Goal: Task Accomplishment & Management: Use online tool/utility

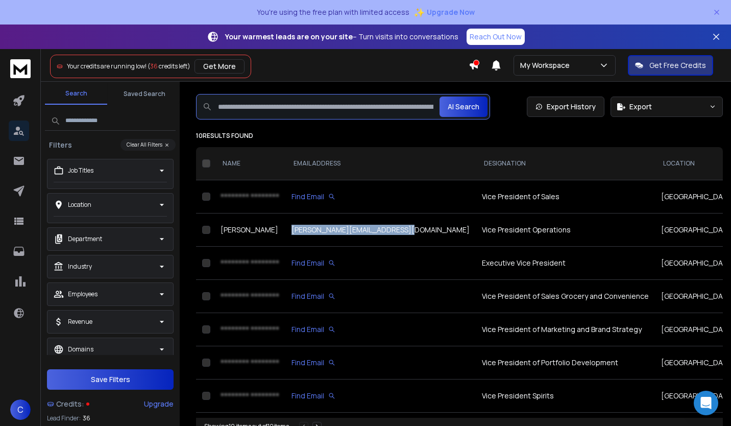
scroll to position [144, 0]
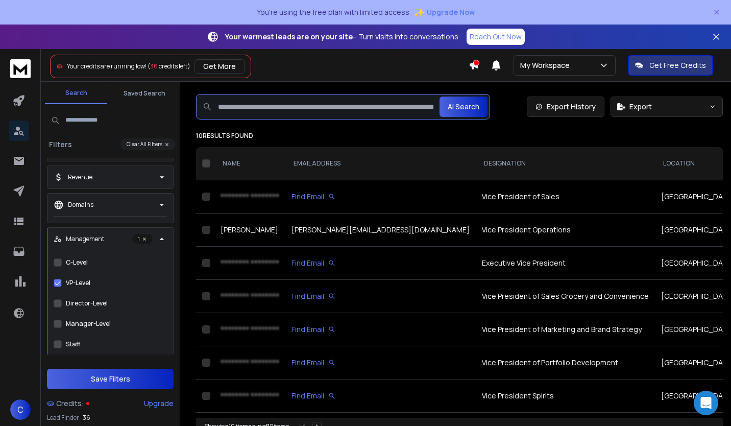
click at [317, 265] on div "Find Email" at bounding box center [381, 263] width 178 height 10
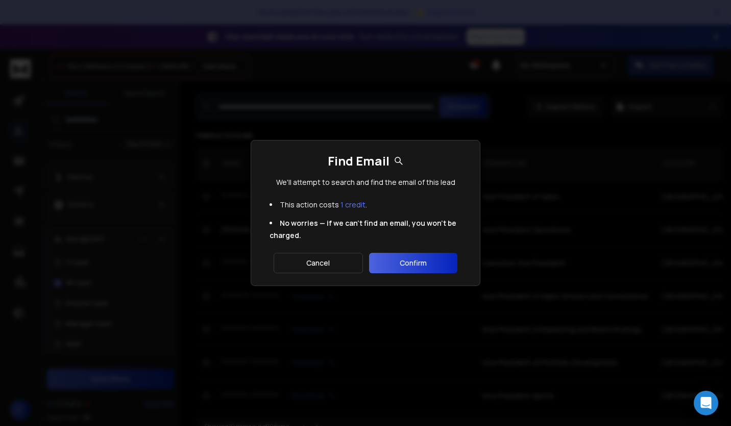
click at [418, 273] on button "Confirm" at bounding box center [413, 263] width 88 height 20
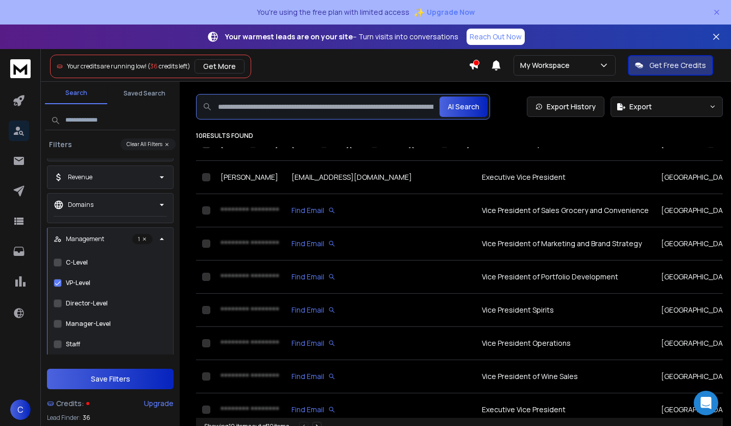
scroll to position [87, 0]
click at [314, 277] on div "Find Email" at bounding box center [381, 276] width 178 height 10
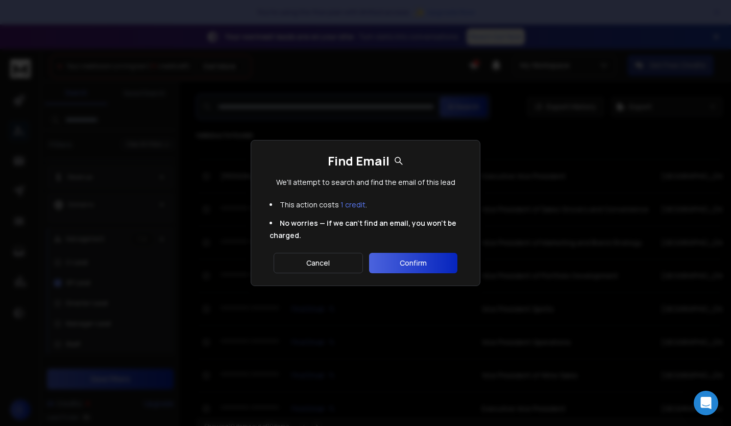
click at [406, 256] on button "Confirm" at bounding box center [413, 263] width 88 height 20
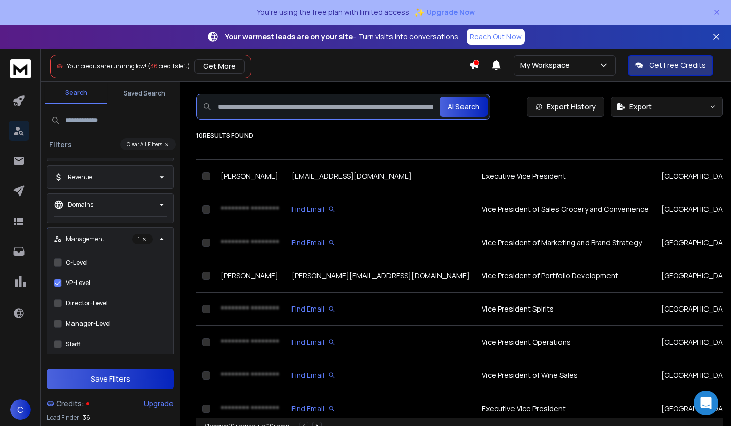
click at [312, 309] on div "Find Email" at bounding box center [381, 309] width 178 height 10
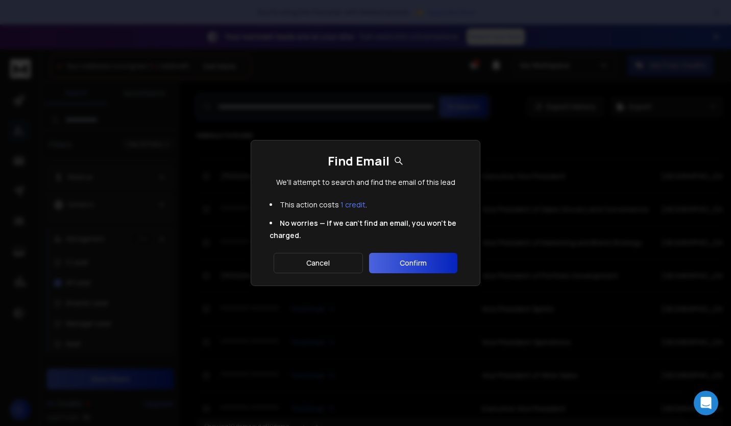
click at [419, 263] on button "Confirm" at bounding box center [413, 263] width 88 height 20
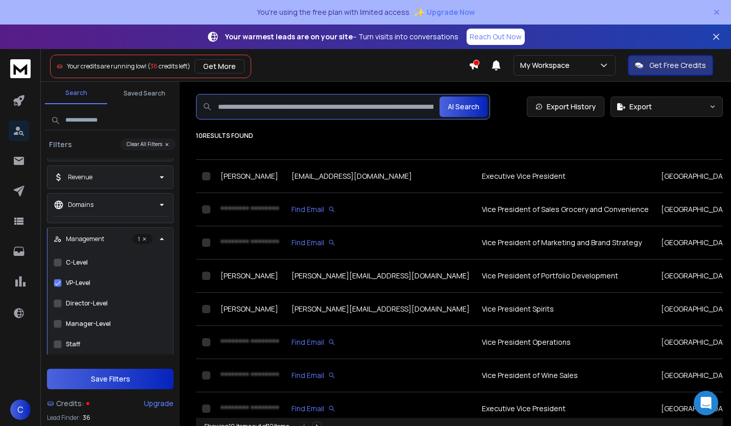
scroll to position [100, 0]
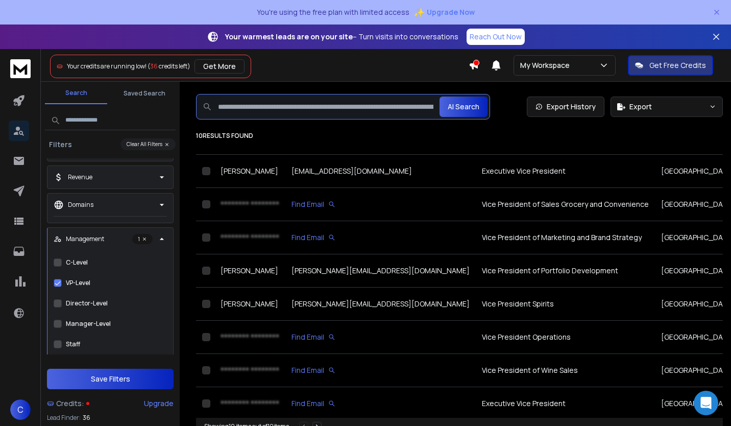
click at [55, 303] on button "Director-Level" at bounding box center [58, 303] width 8 height 8
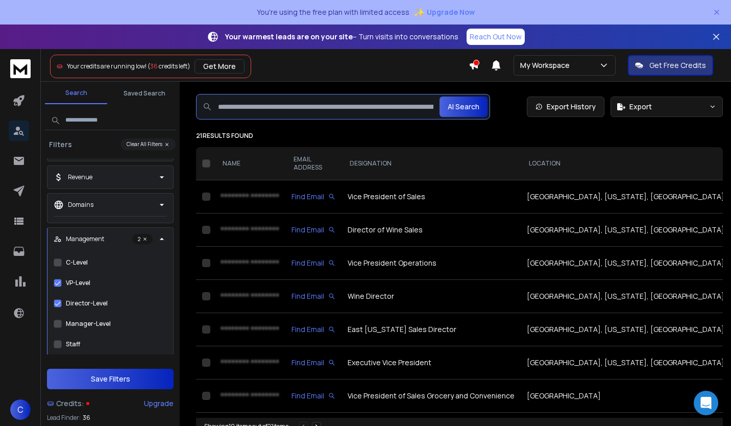
click at [57, 285] on button "VP-Level" at bounding box center [58, 283] width 8 height 8
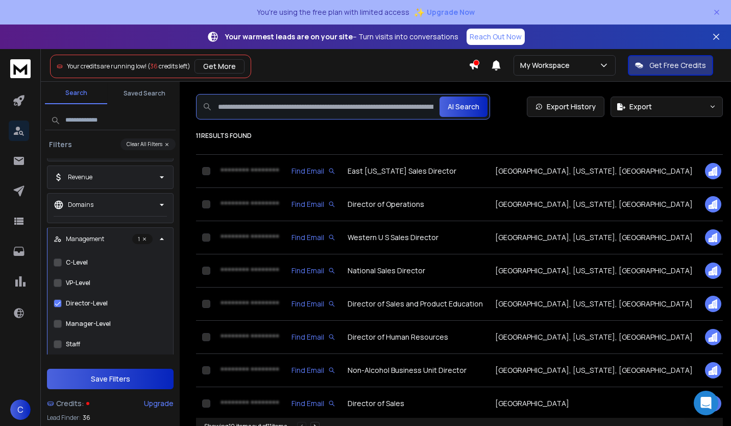
click at [303, 398] on div "Find Email" at bounding box center [314, 403] width 44 height 10
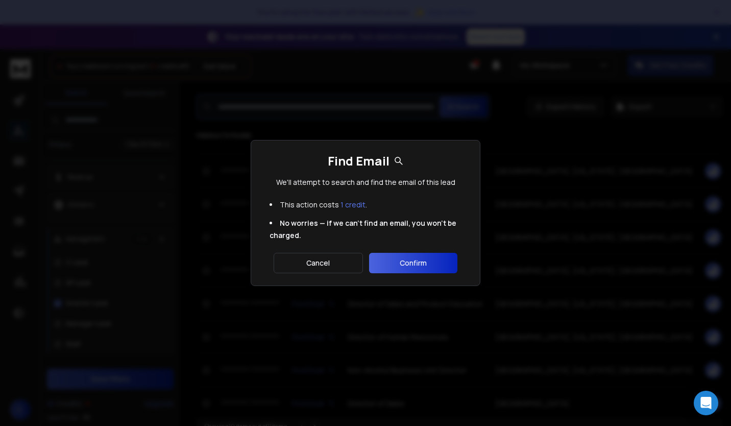
click at [429, 260] on button "Confirm" at bounding box center [413, 263] width 88 height 20
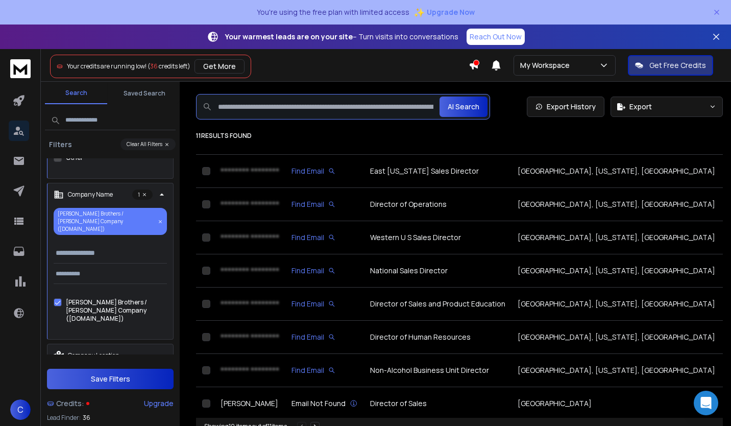
scroll to position [354, 0]
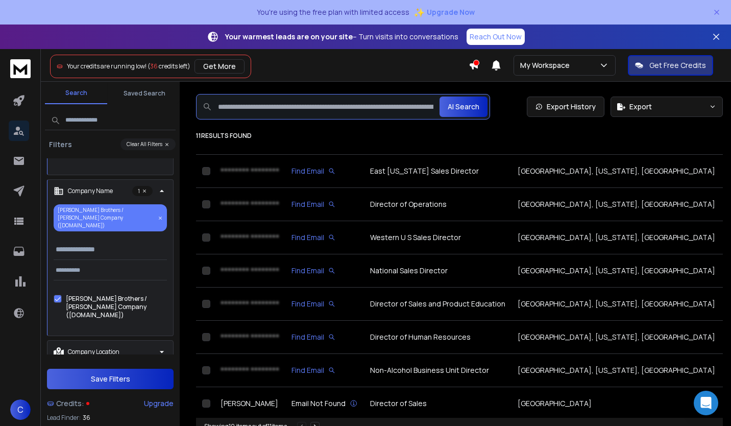
click at [60, 295] on \(lipmanbrothers\ "[PERSON_NAME] Brothers / [PERSON_NAME] Company ([DOMAIN_NAME])" at bounding box center [58, 299] width 8 height 8
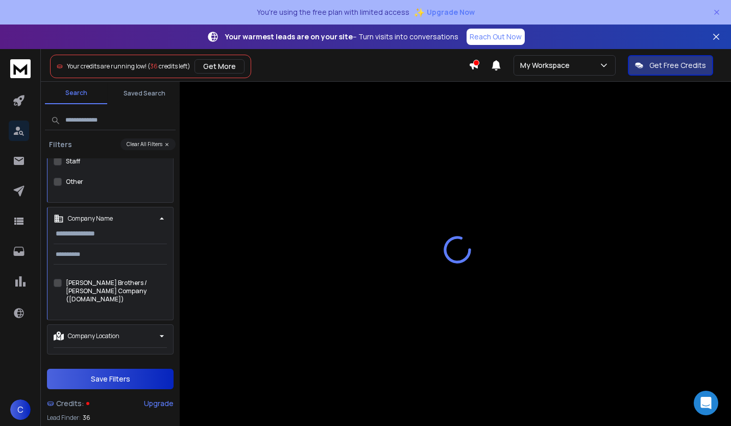
scroll to position [319, 0]
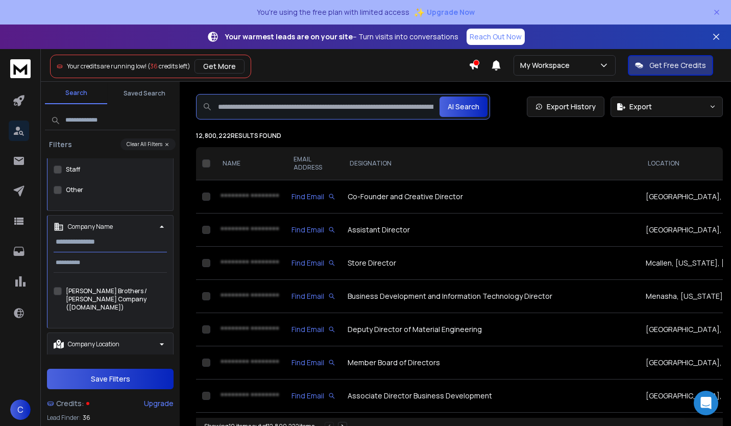
drag, startPoint x: 115, startPoint y: 240, endPoint x: 56, endPoint y: 242, distance: 58.8
click at [53, 241] on div "**********" at bounding box center [110, 271] width 127 height 113
paste input "*"
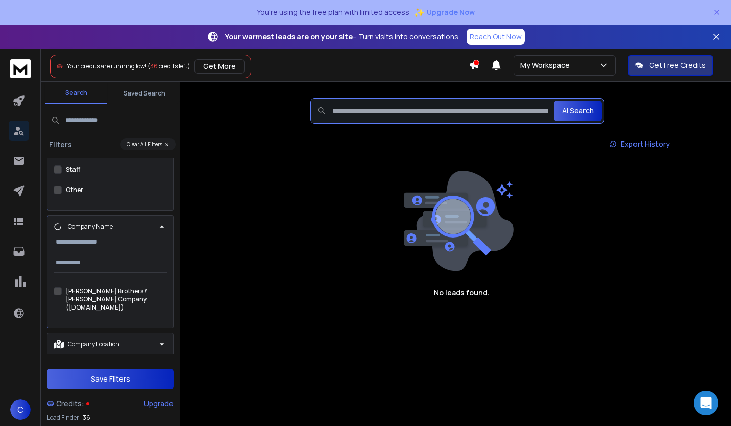
scroll to position [290, 0]
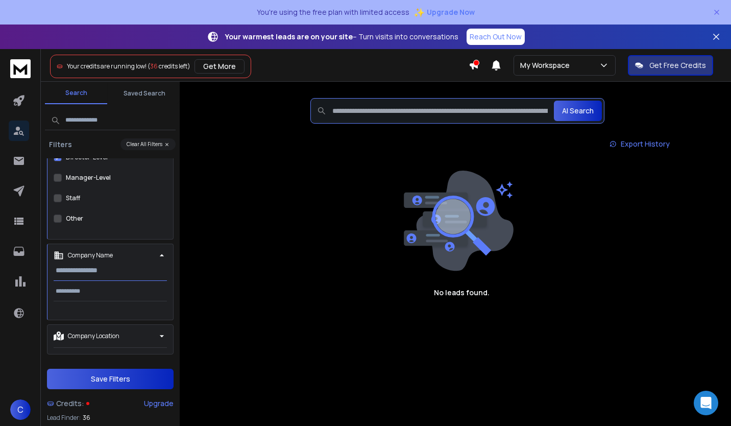
drag, startPoint x: 127, startPoint y: 271, endPoint x: 38, endPoint y: 274, distance: 88.9
click at [38, 274] on div "**********" at bounding box center [365, 179] width 731 height 261
type input "*"
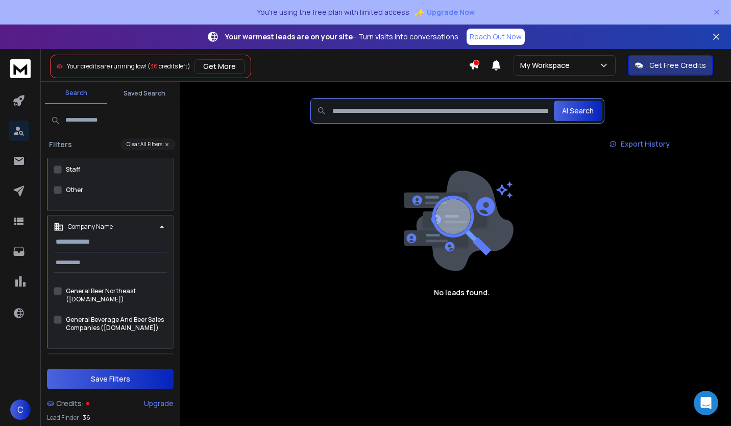
click at [103, 243] on input "**********" at bounding box center [110, 242] width 113 height 20
type input "*"
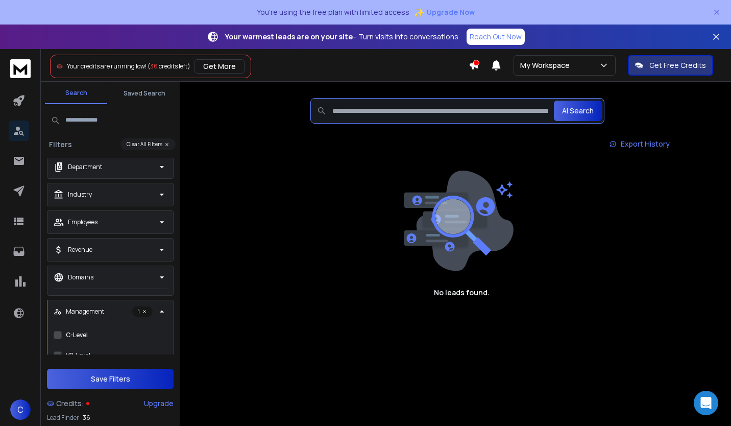
scroll to position [80, 0]
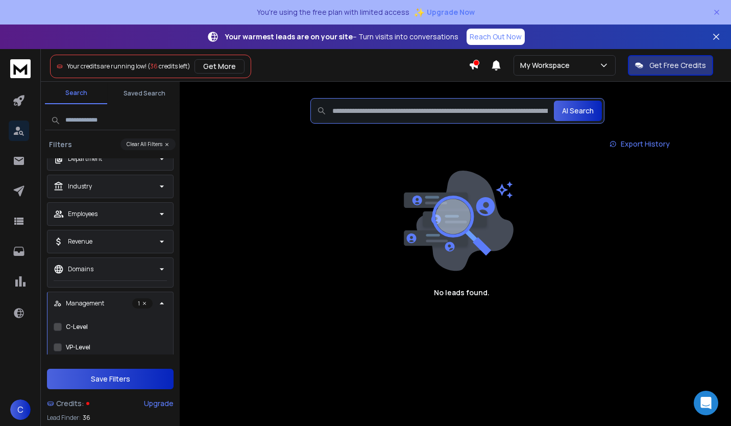
click at [83, 272] on p "Domains" at bounding box center [81, 269] width 26 height 8
click at [90, 323] on label "General Wholesale ([DOMAIN_NAME])" at bounding box center [116, 317] width 101 height 16
click at [62, 317] on \(generalwholesalecompany\ "General Wholesale ([DOMAIN_NAME])" at bounding box center [58, 313] width 8 height 8
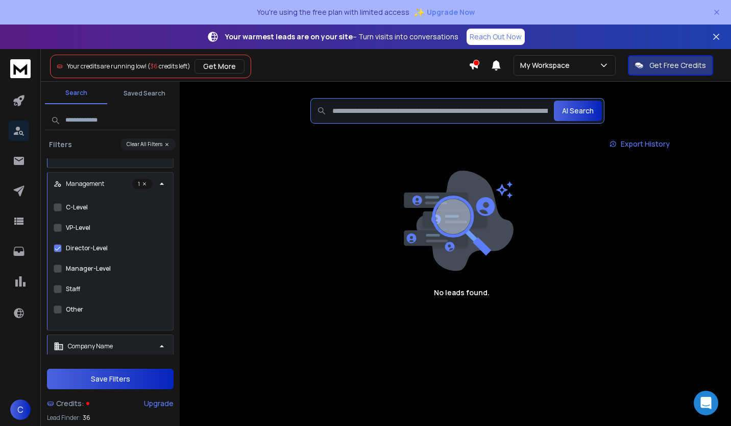
scroll to position [283, 0]
click at [59, 251] on button "Director-Level" at bounding box center [58, 247] width 8 height 8
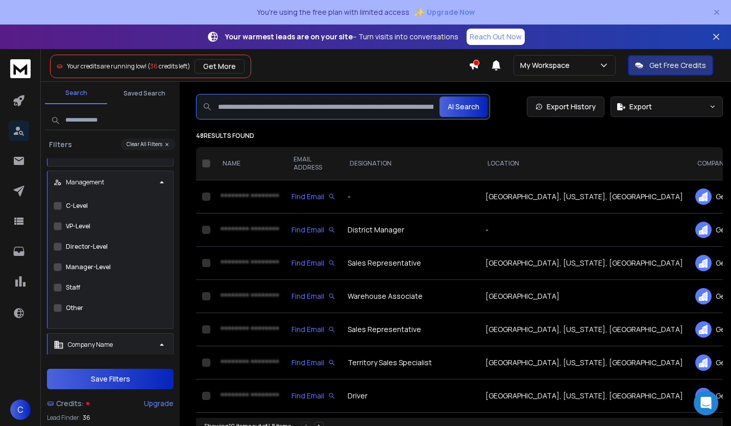
click at [56, 216] on div "C-Level" at bounding box center [110, 206] width 113 height 20
click at [57, 210] on button "C-Level" at bounding box center [58, 206] width 8 height 8
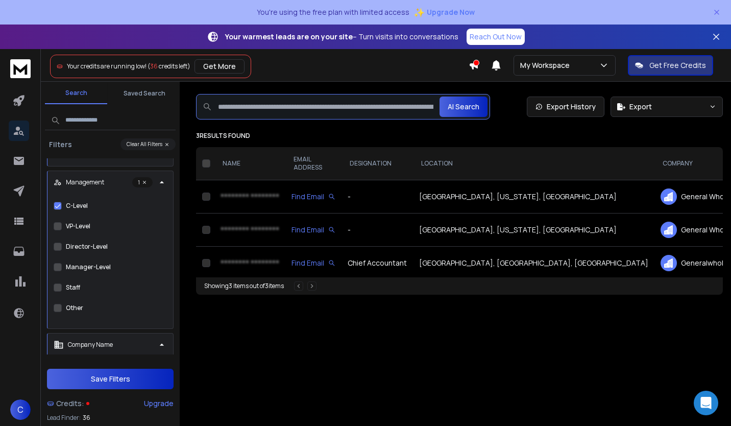
click at [290, 202] on td "Find Email" at bounding box center [313, 196] width 56 height 33
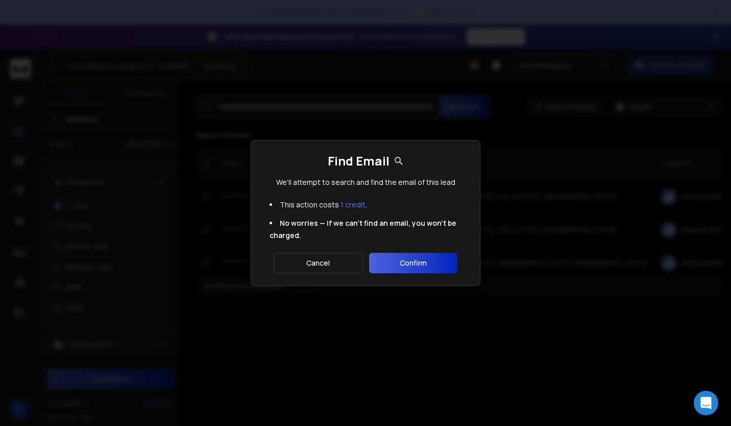
click at [410, 265] on button "Confirm" at bounding box center [413, 263] width 88 height 20
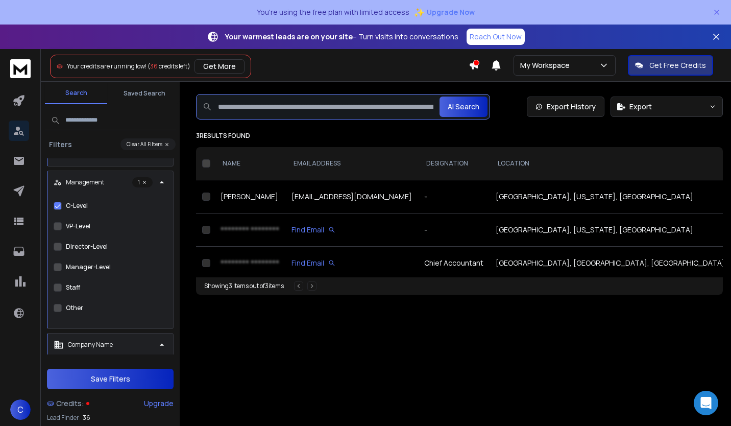
click at [77, 230] on label "VP-Level" at bounding box center [78, 226] width 25 height 8
click at [62, 230] on button "VP-Level" at bounding box center [58, 226] width 8 height 8
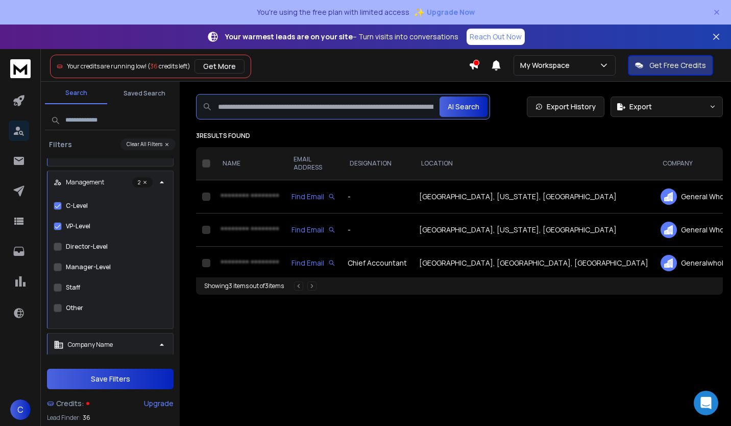
click at [58, 216] on div "C-Level" at bounding box center [110, 206] width 113 height 20
click at [58, 210] on button "C-Level" at bounding box center [58, 206] width 8 height 8
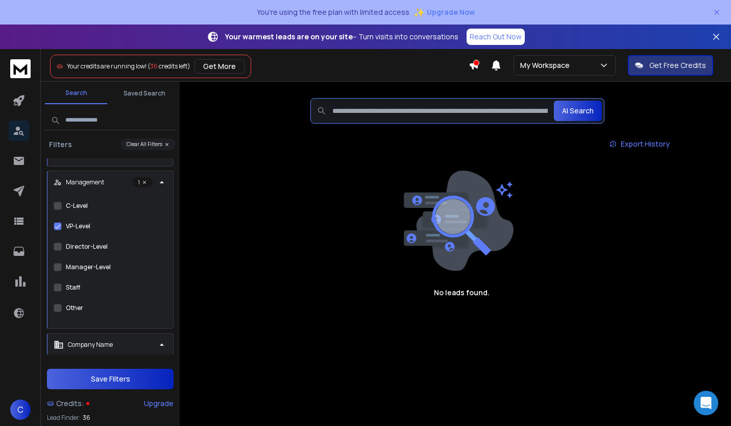
click at [58, 251] on button "Director-Level" at bounding box center [58, 247] width 8 height 8
click at [57, 230] on button "VP-Level" at bounding box center [58, 226] width 8 height 8
click at [56, 271] on button "Manager-Level" at bounding box center [58, 267] width 8 height 8
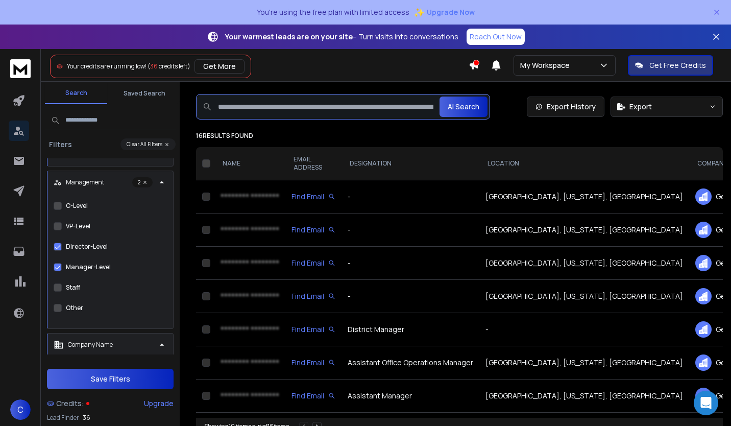
click at [57, 251] on button "Director-Level" at bounding box center [58, 247] width 8 height 8
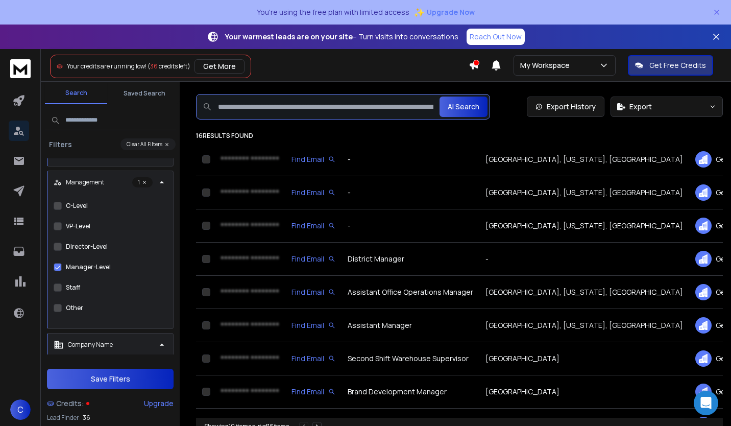
scroll to position [100, 0]
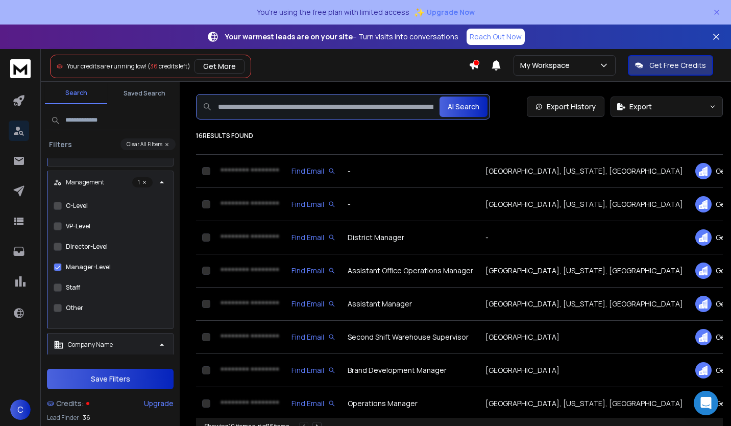
click at [305, 365] on div "Find Email" at bounding box center [314, 370] width 44 height 10
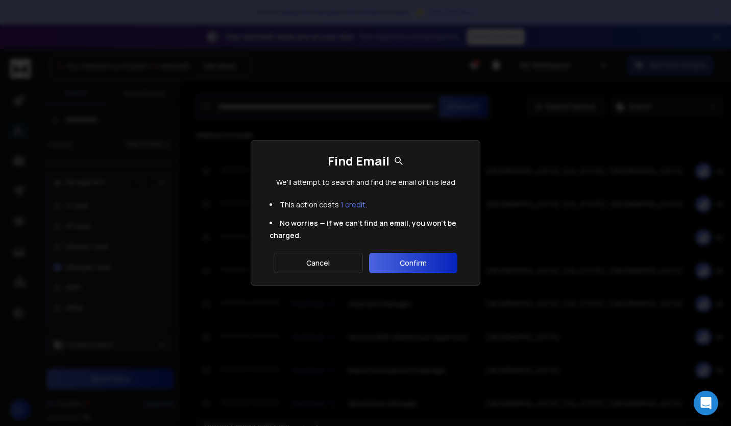
click at [394, 258] on button "Confirm" at bounding box center [413, 263] width 88 height 20
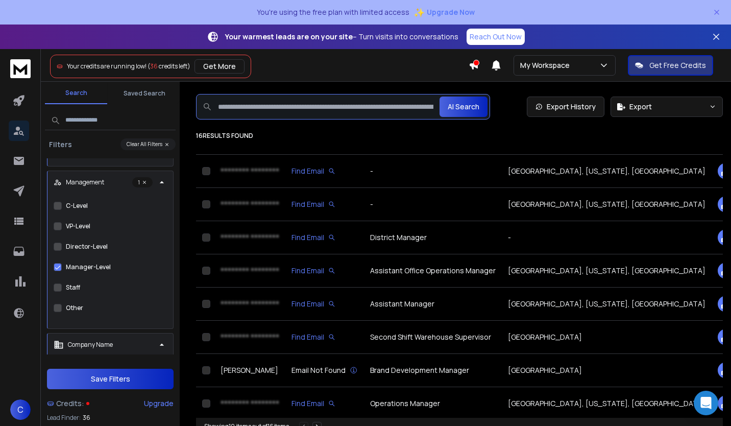
click at [55, 292] on button "Staff" at bounding box center [58, 287] width 8 height 8
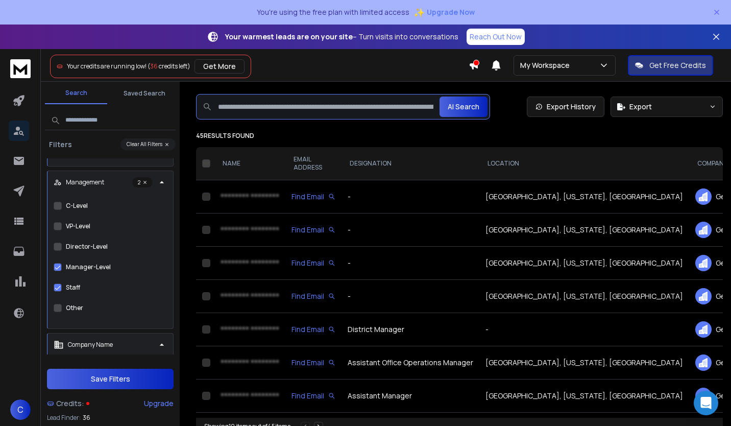
click at [58, 271] on button "Manager-Level" at bounding box center [58, 267] width 8 height 8
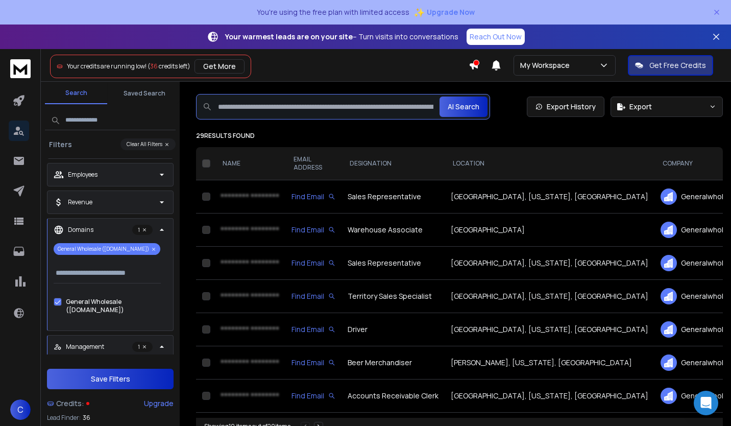
scroll to position [120, 0]
click at [155, 251] on icon at bounding box center [153, 248] width 5 height 5
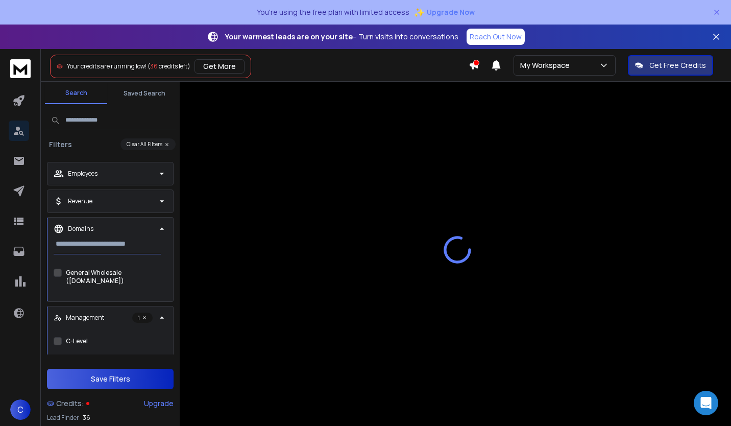
click at [157, 246] on input "**********" at bounding box center [107, 244] width 107 height 20
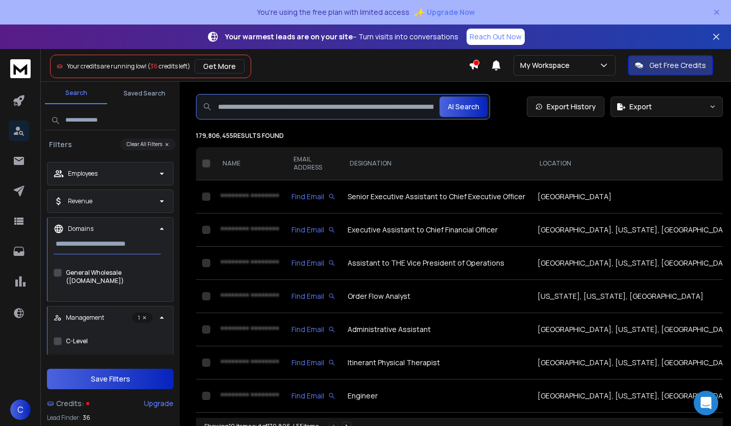
click at [158, 244] on input "**********" at bounding box center [107, 244] width 107 height 20
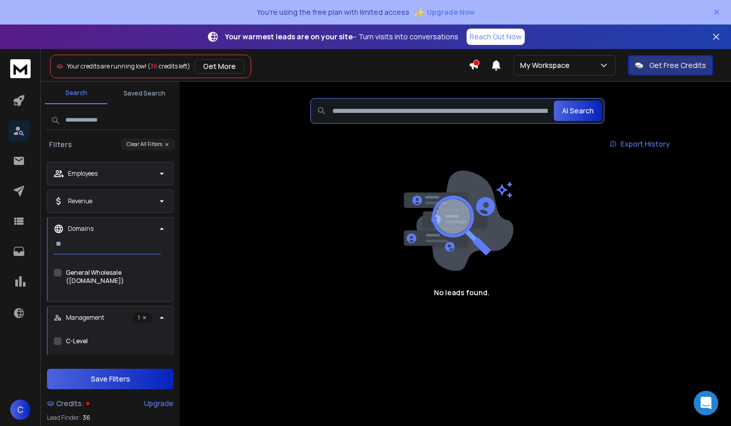
type input "*"
paste input "**********"
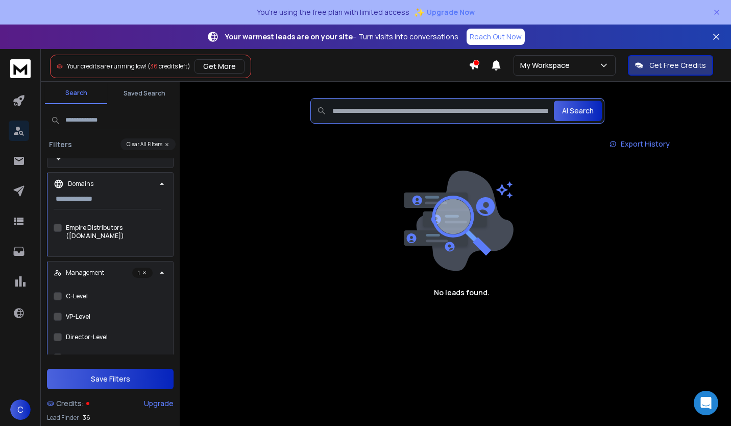
scroll to position [167, 0]
click at [62, 226] on div "Empire Distributors ([DOMAIN_NAME])" at bounding box center [110, 230] width 113 height 16
click at [60, 226] on \(empiredist\ "Empire Distributors ([DOMAIN_NAME])" at bounding box center [58, 226] width 8 height 8
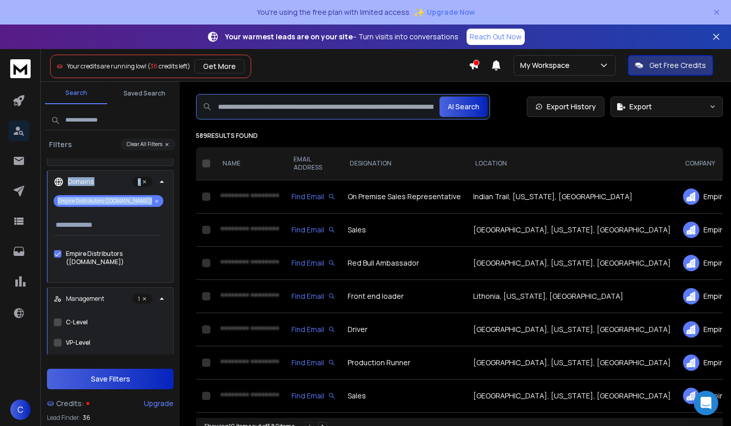
drag, startPoint x: 173, startPoint y: 222, endPoint x: 179, endPoint y: 167, distance: 54.9
click at [179, 167] on div "**********" at bounding box center [110, 254] width 139 height 344
drag, startPoint x: 179, startPoint y: 167, endPoint x: 173, endPoint y: 165, distance: 5.8
click at [173, 165] on div "**********" at bounding box center [110, 236] width 139 height 257
drag, startPoint x: 173, startPoint y: 203, endPoint x: 175, endPoint y: 165, distance: 37.9
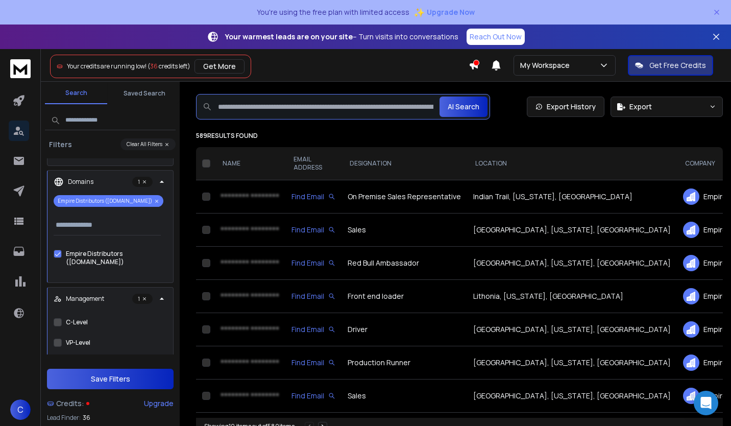
click at [175, 165] on div "**********" at bounding box center [110, 236] width 139 height 257
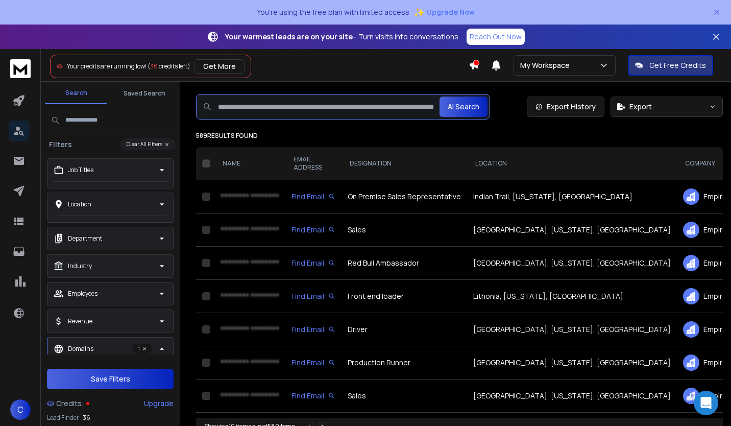
click at [95, 174] on div "Job Titles" at bounding box center [110, 170] width 113 height 10
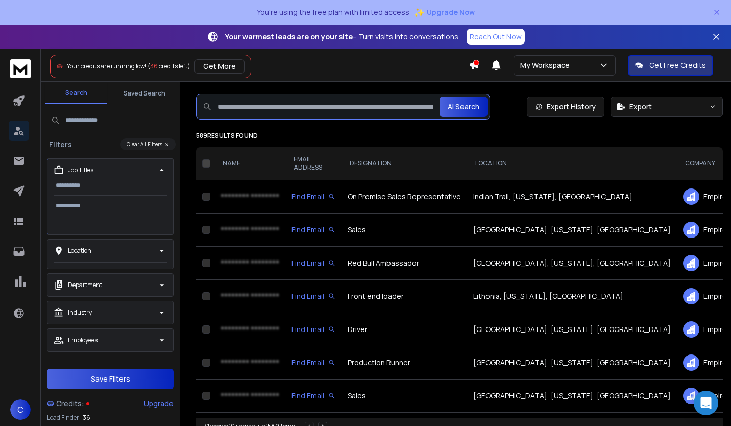
click at [95, 174] on div "Job Titles" at bounding box center [110, 170] width 113 height 10
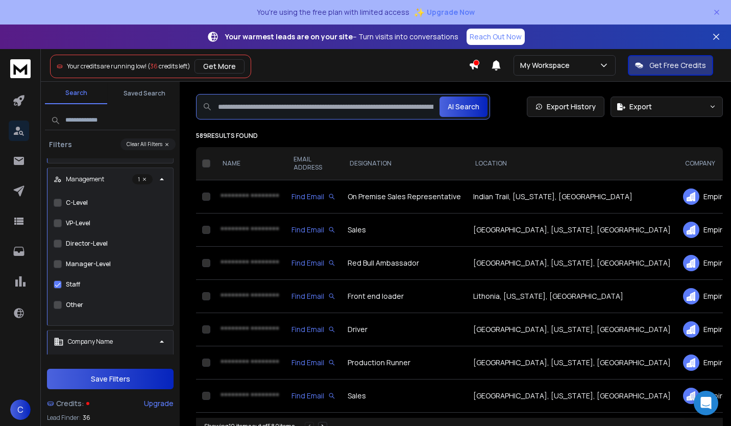
scroll to position [293, 0]
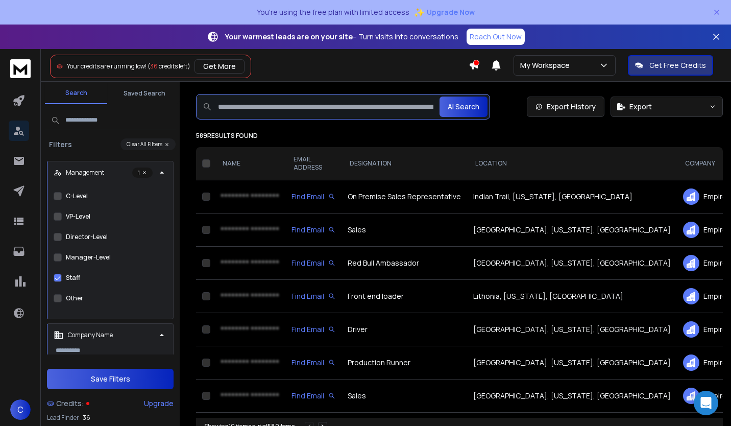
click at [58, 197] on button "C-Level" at bounding box center [58, 196] width 8 height 8
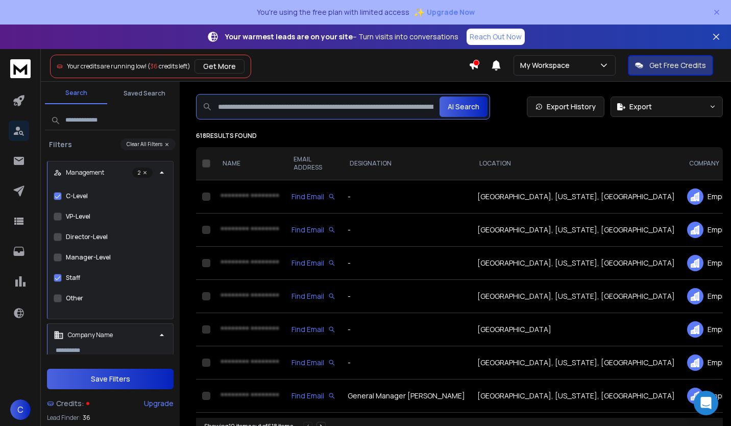
click at [57, 275] on button "Staff" at bounding box center [58, 278] width 8 height 8
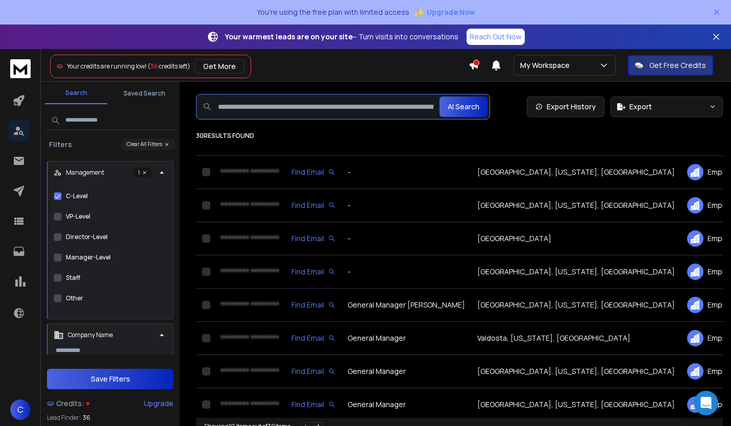
scroll to position [100, 0]
click at [58, 219] on button "VP-Level" at bounding box center [58, 216] width 8 height 8
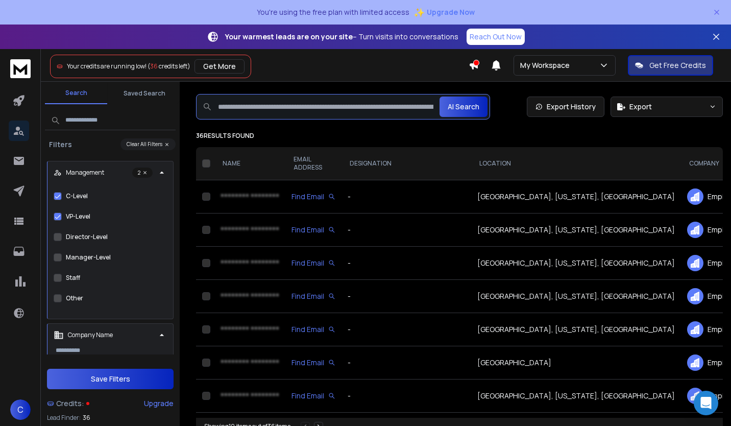
click at [55, 200] on div "C-Level" at bounding box center [110, 196] width 113 height 20
click at [56, 197] on button "C-Level" at bounding box center [58, 196] width 8 height 8
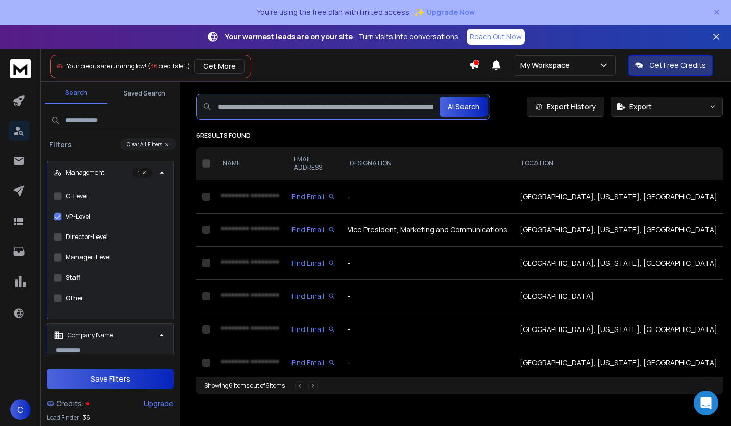
click at [292, 226] on div "Find Email" at bounding box center [314, 230] width 44 height 10
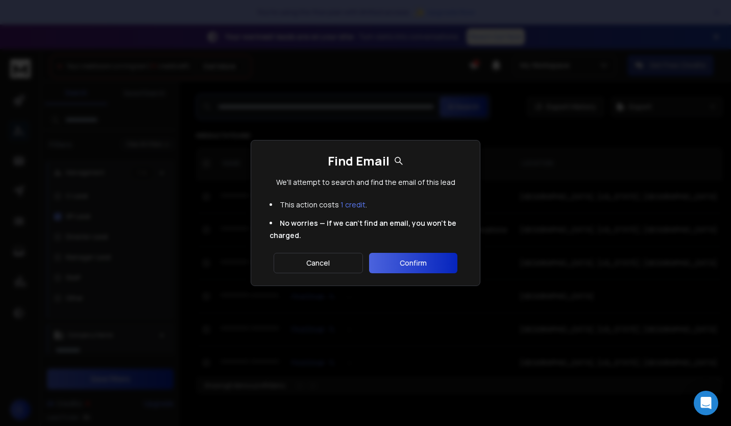
click at [396, 263] on button "Confirm" at bounding box center [413, 263] width 88 height 20
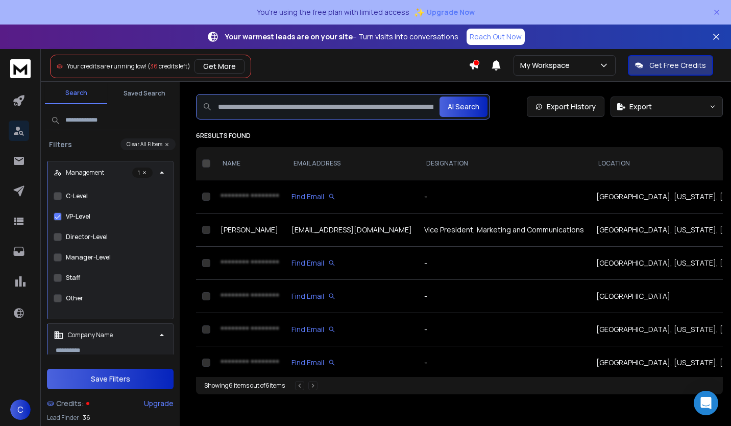
click at [55, 236] on button "Director-Level" at bounding box center [58, 237] width 8 height 8
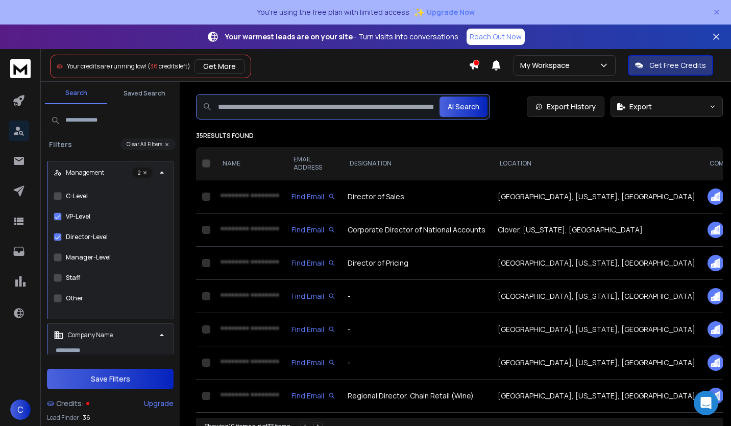
click at [55, 218] on button "VP-Level" at bounding box center [58, 216] width 8 height 8
click at [292, 195] on div "Find Email" at bounding box center [314, 197] width 44 height 10
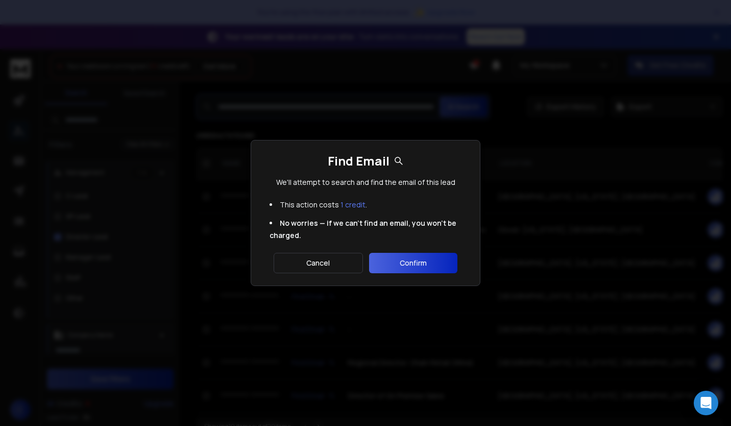
click at [413, 262] on button "Confirm" at bounding box center [413, 263] width 88 height 20
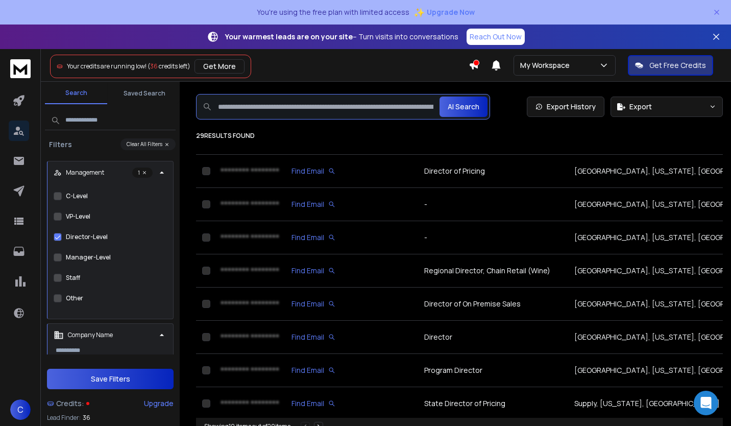
click at [60, 257] on button "Manager-Level" at bounding box center [58, 257] width 8 height 8
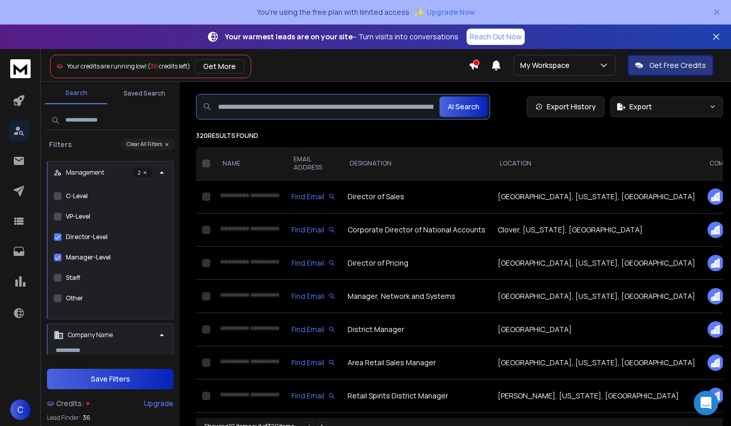
click at [58, 235] on button "Director-Level" at bounding box center [58, 237] width 8 height 8
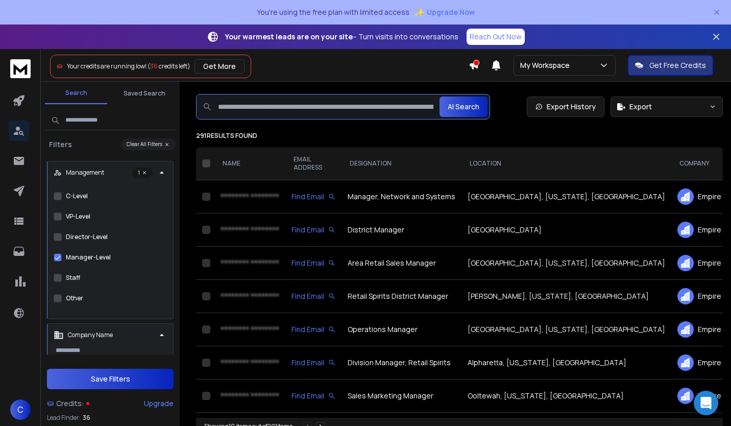
click at [308, 294] on div "Find Email" at bounding box center [314, 296] width 44 height 10
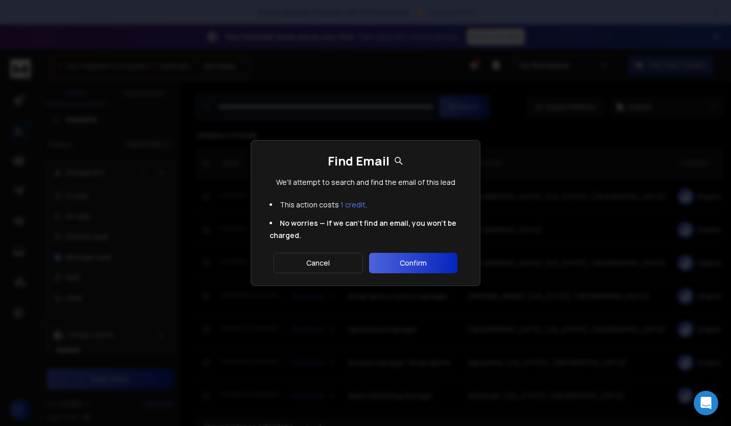
click at [411, 272] on button "Confirm" at bounding box center [413, 263] width 88 height 20
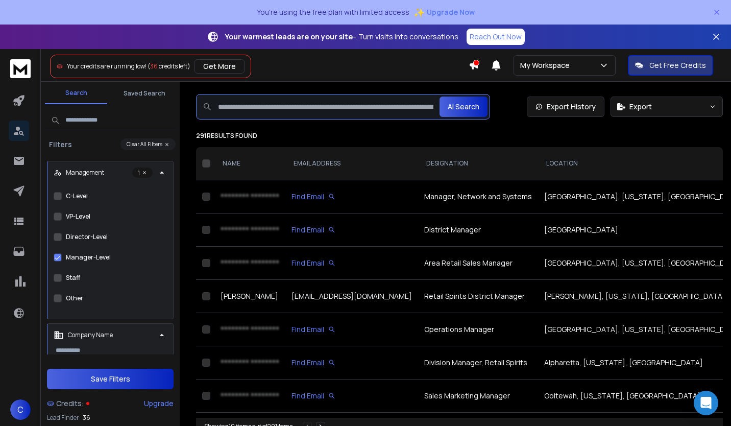
click at [61, 195] on button "C-Level" at bounding box center [58, 196] width 8 height 8
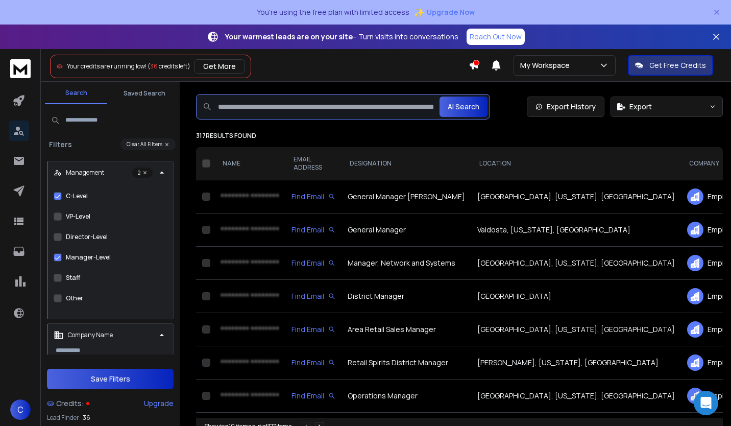
click at [58, 257] on button "Manager-Level" at bounding box center [58, 257] width 8 height 8
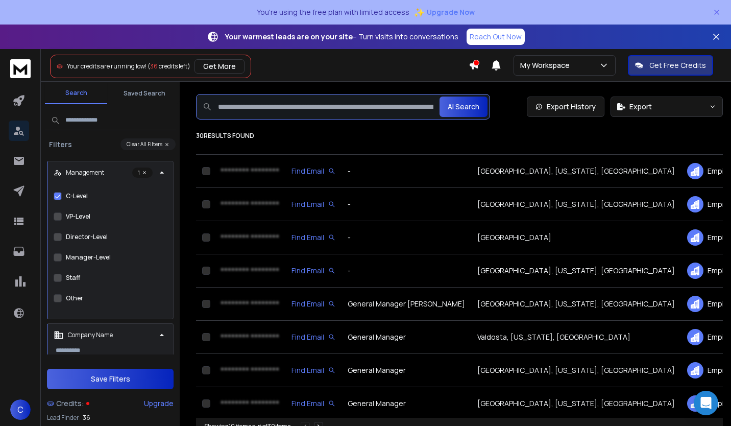
click at [303, 365] on div "Find Email" at bounding box center [314, 370] width 44 height 10
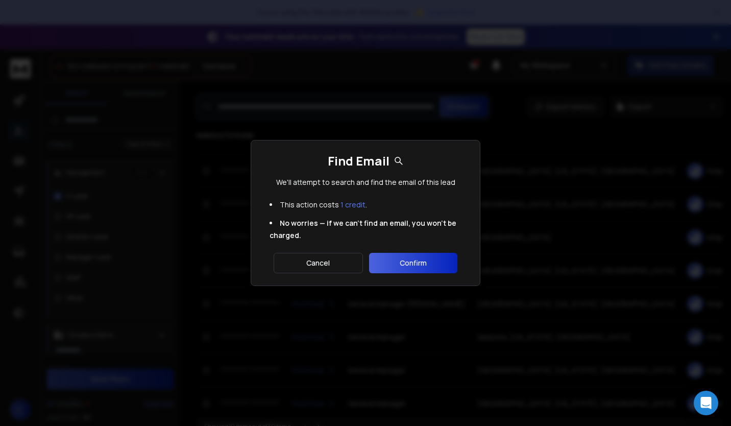
click at [398, 267] on button "Confirm" at bounding box center [413, 263] width 88 height 20
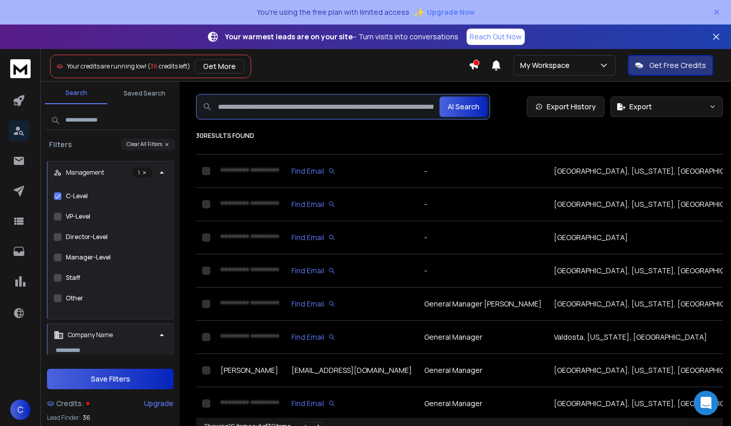
click at [308, 233] on div "Find Email" at bounding box center [352, 237] width 121 height 10
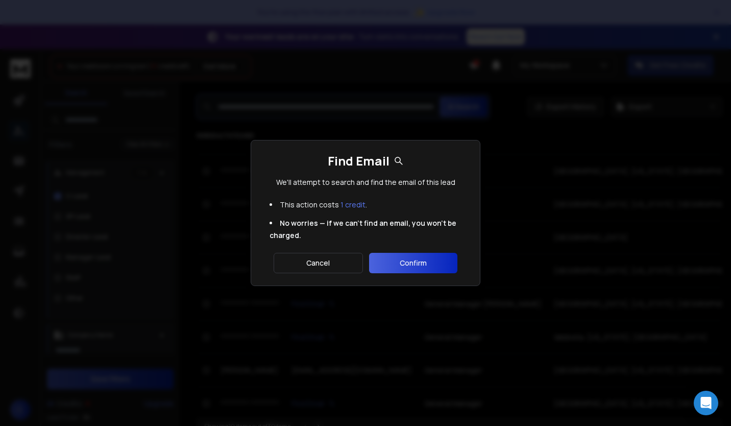
click at [374, 255] on button "Confirm" at bounding box center [413, 263] width 88 height 20
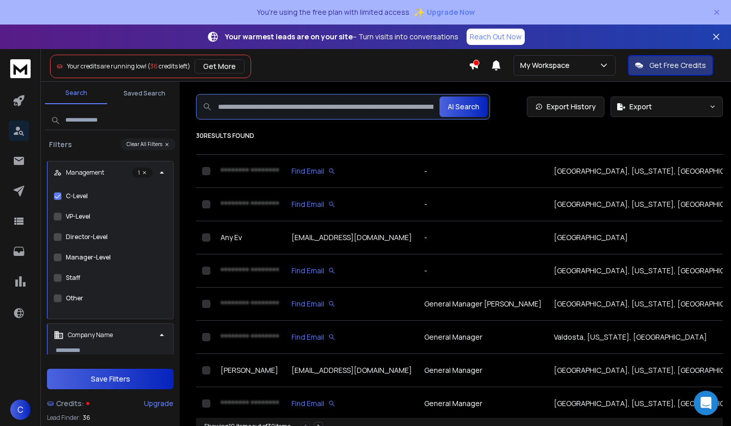
click at [57, 218] on button "VP-Level" at bounding box center [58, 216] width 8 height 8
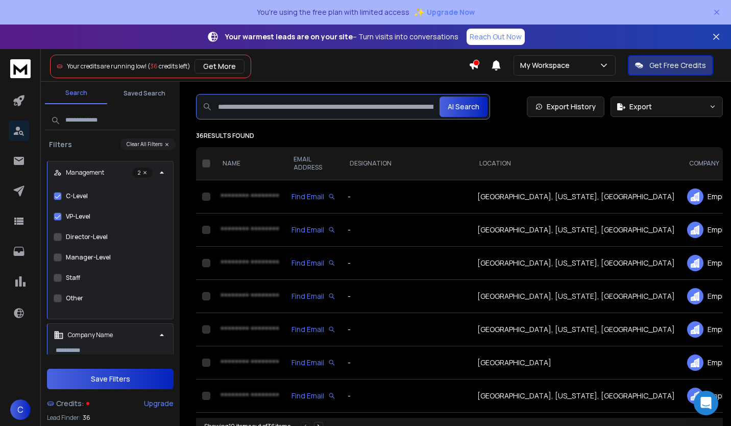
click at [58, 199] on button "C-Level" at bounding box center [58, 196] width 8 height 8
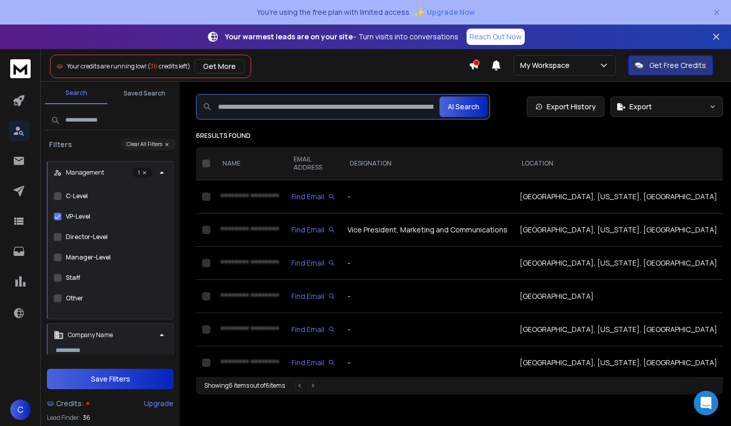
click at [297, 231] on div "Find Email" at bounding box center [314, 230] width 44 height 10
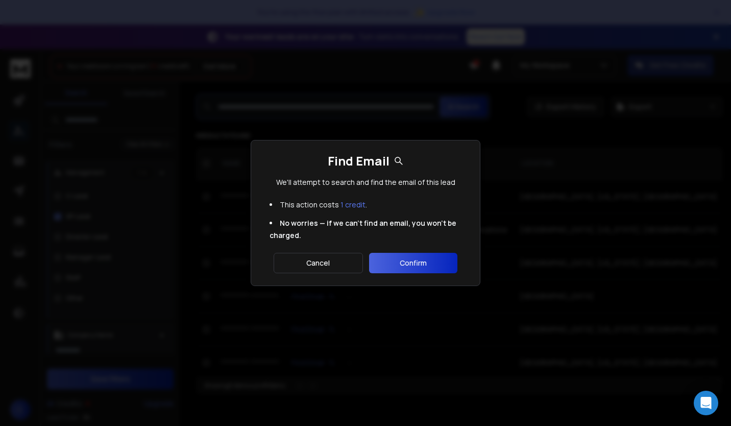
click at [389, 258] on button "Confirm" at bounding box center [413, 263] width 88 height 20
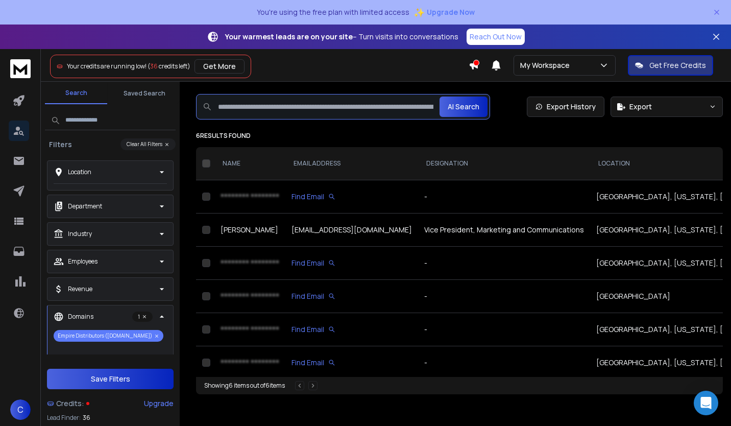
scroll to position [47, 0]
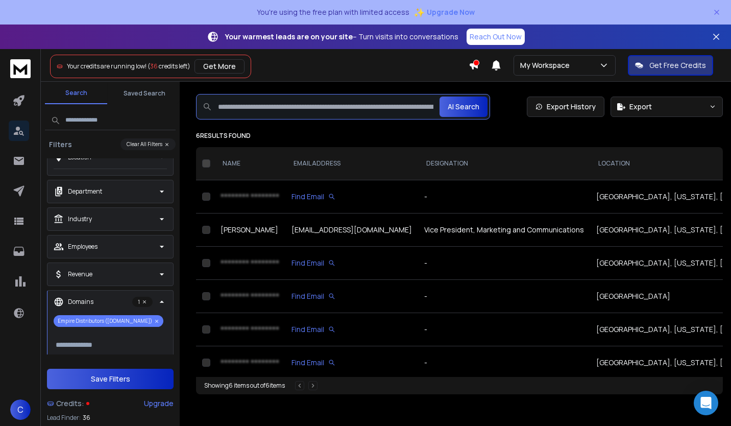
click at [154, 320] on icon at bounding box center [156, 321] width 5 height 5
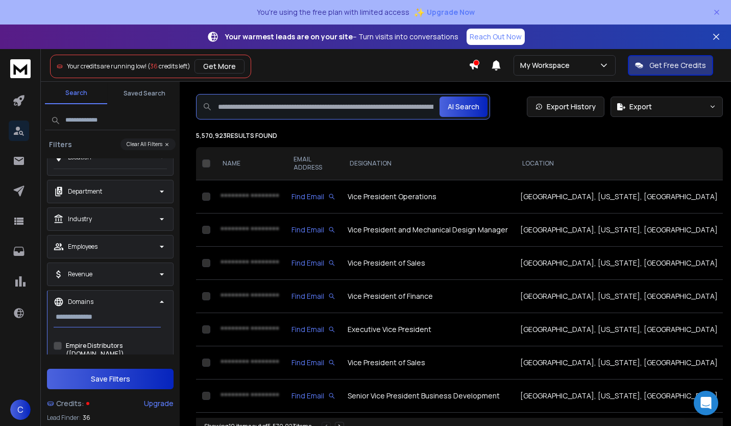
drag, startPoint x: 111, startPoint y: 317, endPoint x: 55, endPoint y: 319, distance: 56.7
click at [55, 319] on input "**********" at bounding box center [107, 317] width 107 height 20
paste input
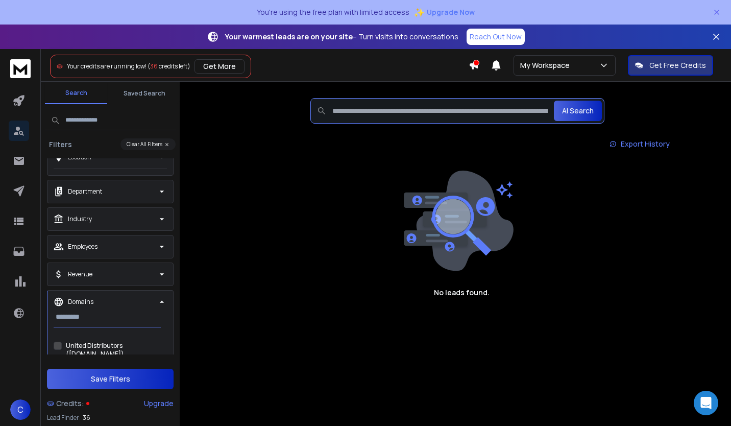
type input "*********"
click at [105, 345] on label "United Distributors ([DOMAIN_NAME])" at bounding box center [116, 350] width 101 height 16
click at [62, 345] on \(udiga\ "United Distributors ([DOMAIN_NAME])" at bounding box center [58, 346] width 8 height 8
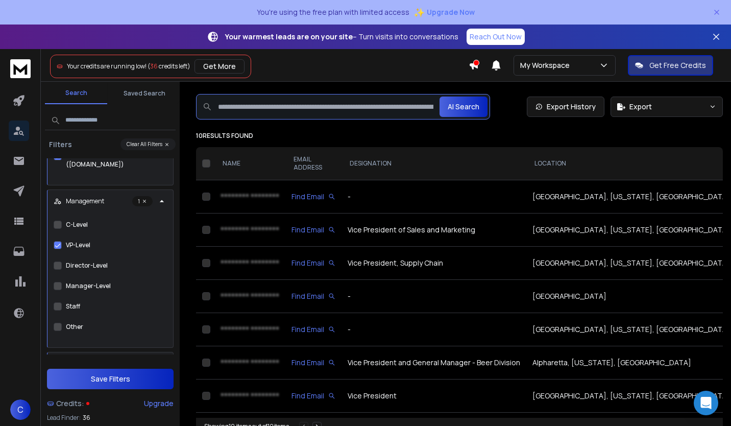
scroll to position [266, 0]
click at [304, 228] on div "Find Email" at bounding box center [314, 230] width 44 height 10
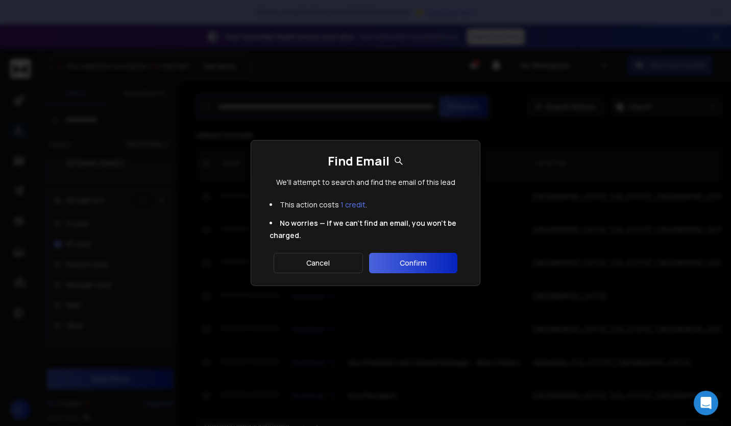
click at [401, 266] on button "Confirm" at bounding box center [413, 263] width 88 height 20
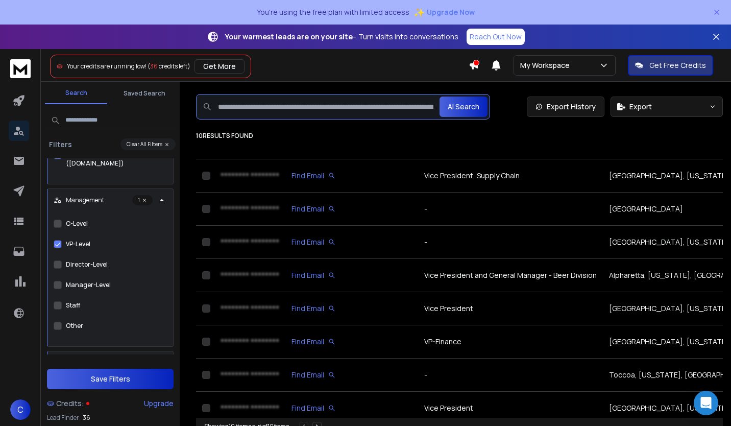
scroll to position [100, 0]
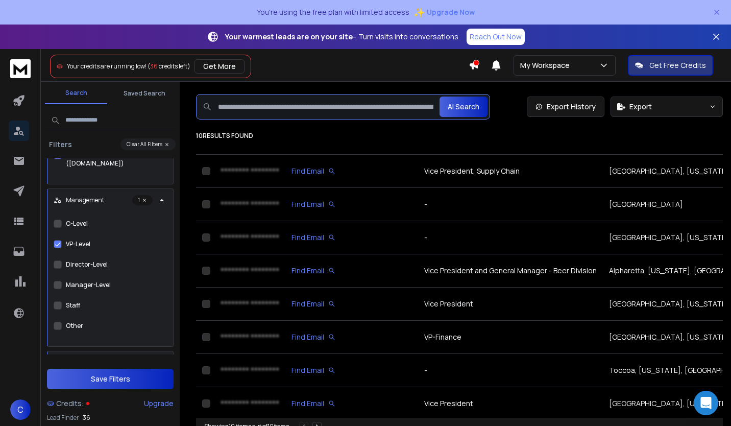
click at [294, 299] on div "Find Email" at bounding box center [352, 304] width 121 height 10
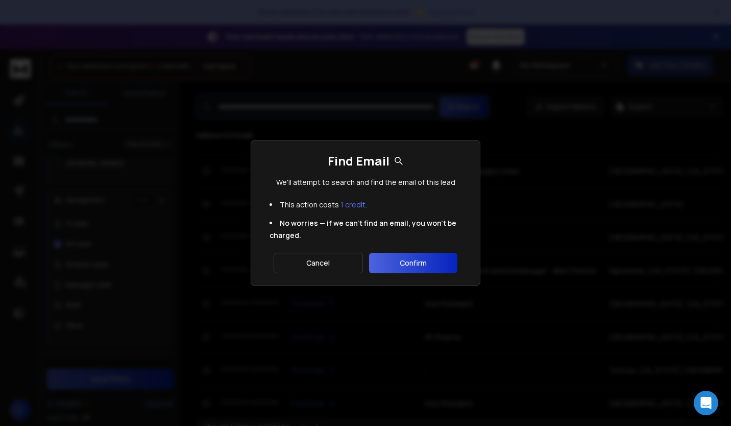
click at [399, 266] on button "Confirm" at bounding box center [413, 263] width 88 height 20
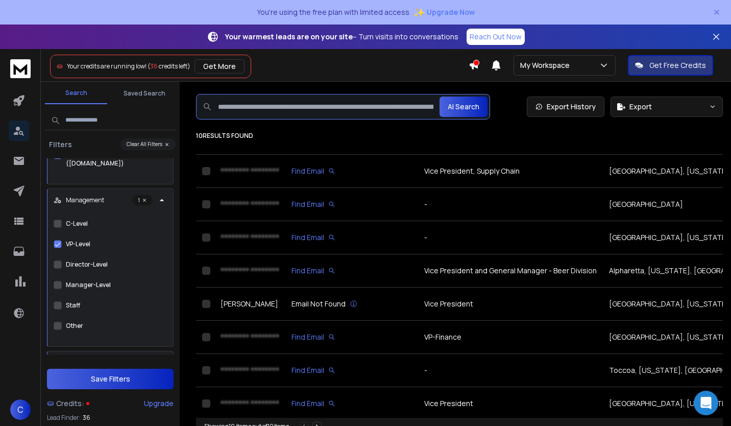
click at [305, 398] on div "Find Email" at bounding box center [352, 403] width 121 height 10
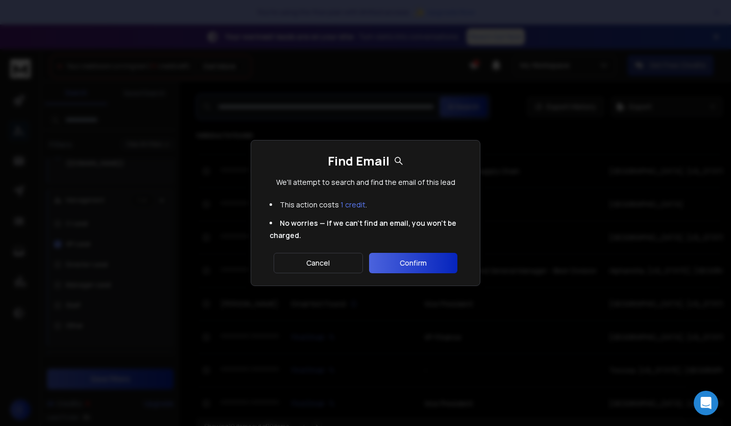
click at [405, 270] on button "Confirm" at bounding box center [413, 263] width 88 height 20
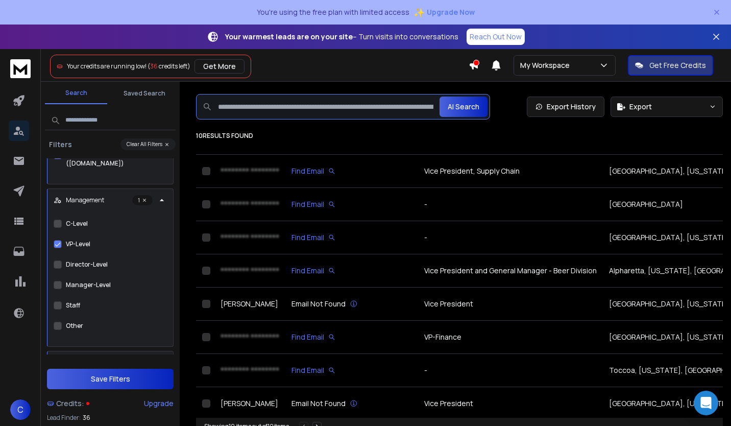
click at [58, 220] on button "C-Level" at bounding box center [58, 224] width 8 height 8
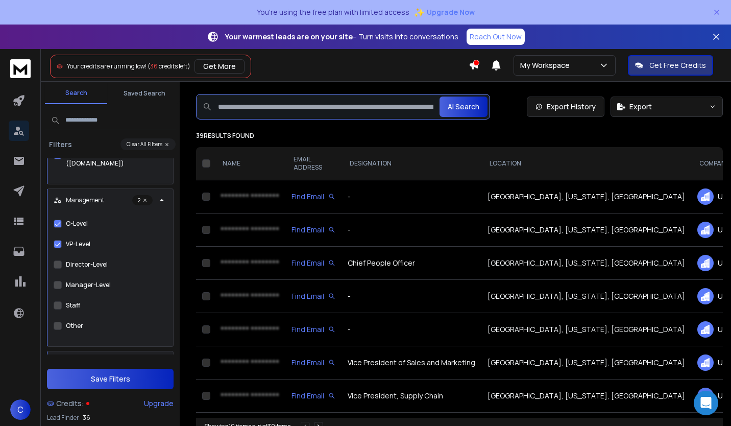
click at [60, 240] on button "VP-Level" at bounding box center [58, 244] width 8 height 8
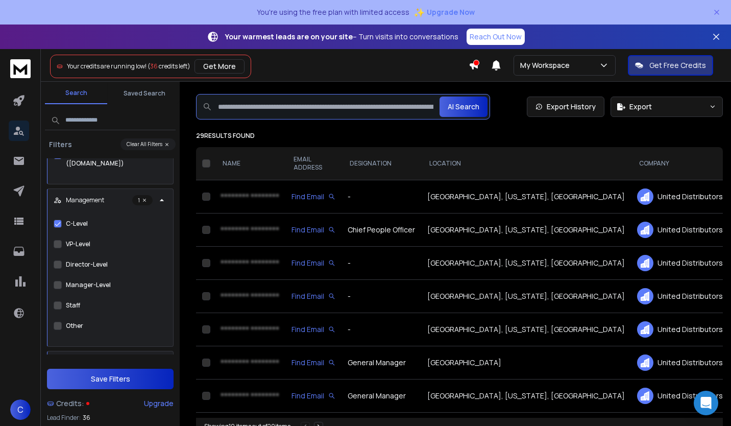
click at [301, 365] on div "Find Email" at bounding box center [314, 362] width 44 height 10
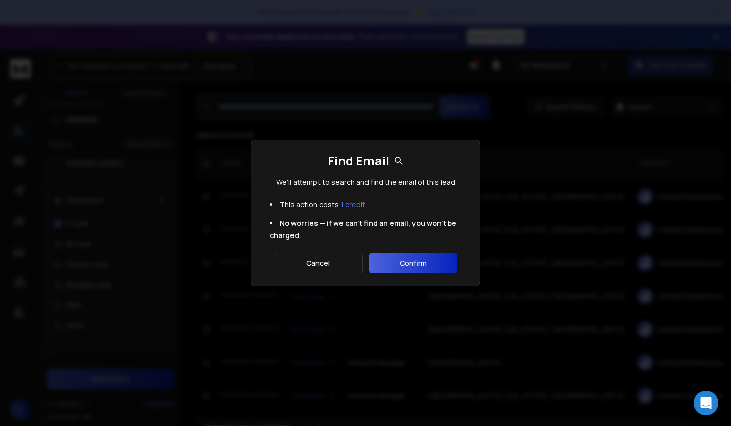
click at [409, 266] on button "Confirm" at bounding box center [413, 263] width 88 height 20
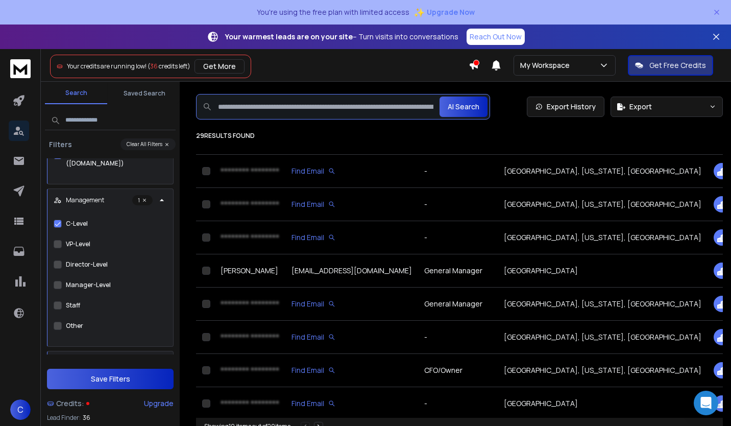
click at [56, 260] on button "Director-Level" at bounding box center [58, 264] width 8 height 8
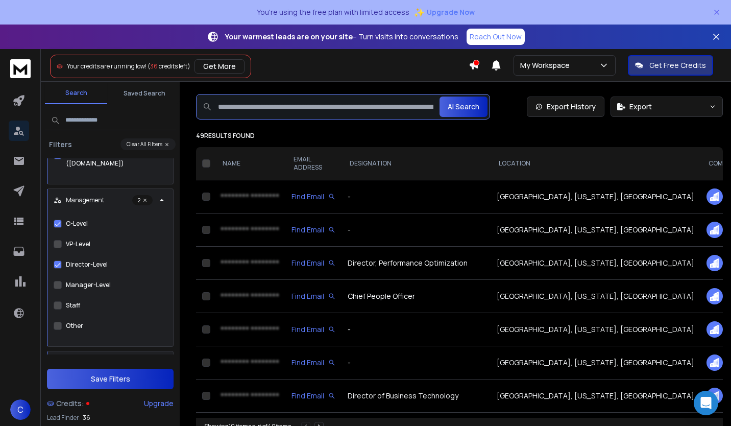
click at [59, 220] on button "C-Level" at bounding box center [58, 224] width 8 height 8
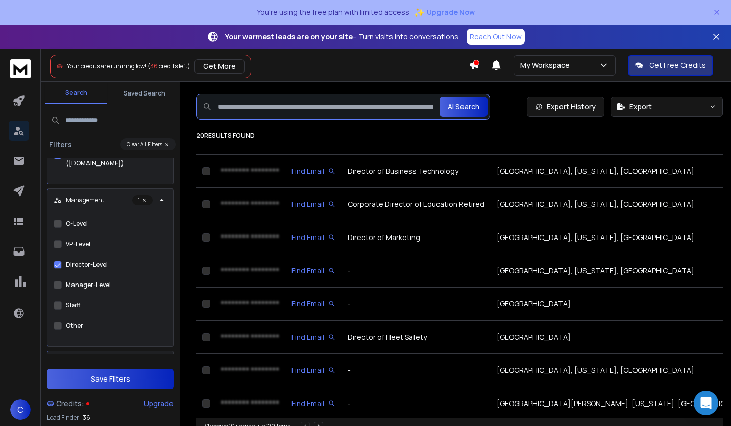
click at [60, 281] on button "Manager-Level" at bounding box center [58, 285] width 8 height 8
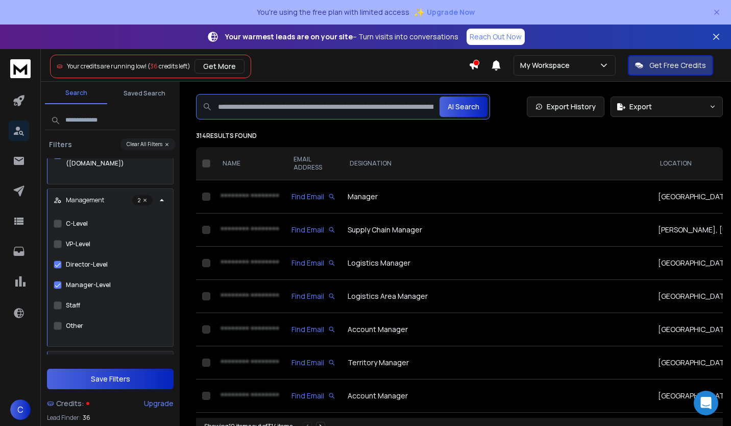
click at [60, 260] on button "Director-Level" at bounding box center [58, 264] width 8 height 8
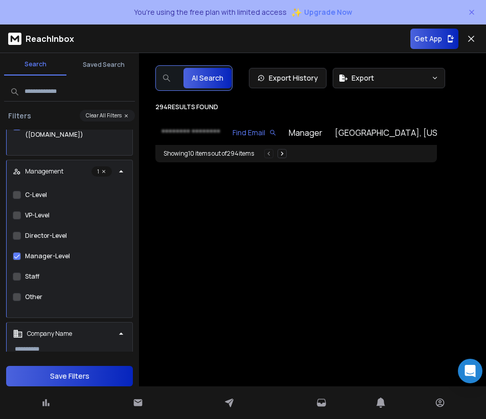
click at [18, 191] on button "C-Level" at bounding box center [17, 195] width 8 height 8
click at [15, 252] on button "Manager-Level" at bounding box center [17, 256] width 8 height 8
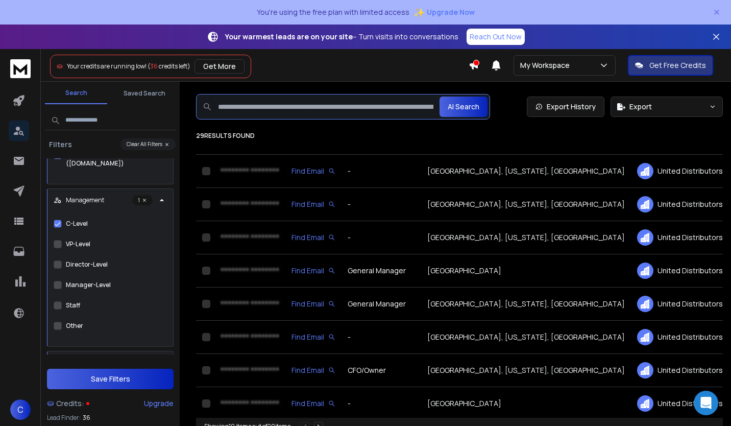
click at [323, 424] on icon at bounding box center [319, 426] width 8 height 8
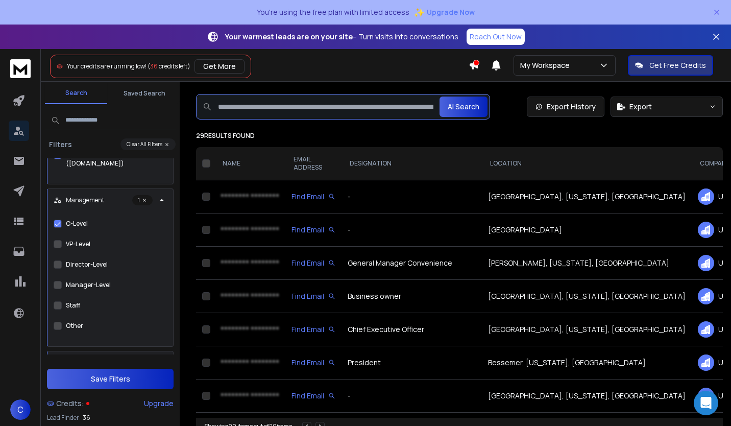
click at [323, 424] on icon at bounding box center [320, 426] width 8 height 8
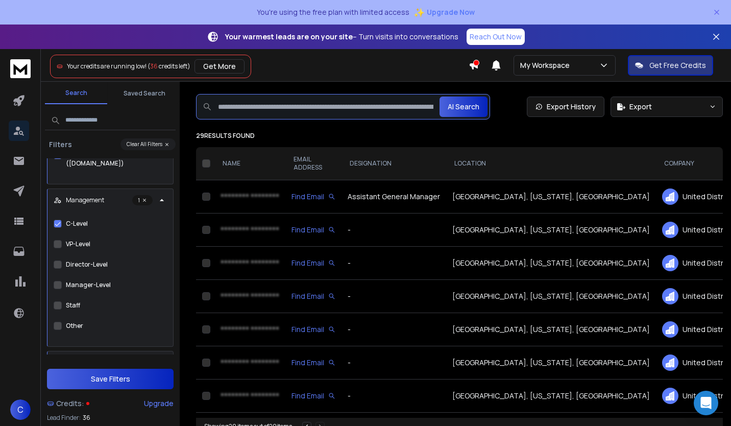
click at [59, 240] on button "VP-Level" at bounding box center [58, 244] width 8 height 8
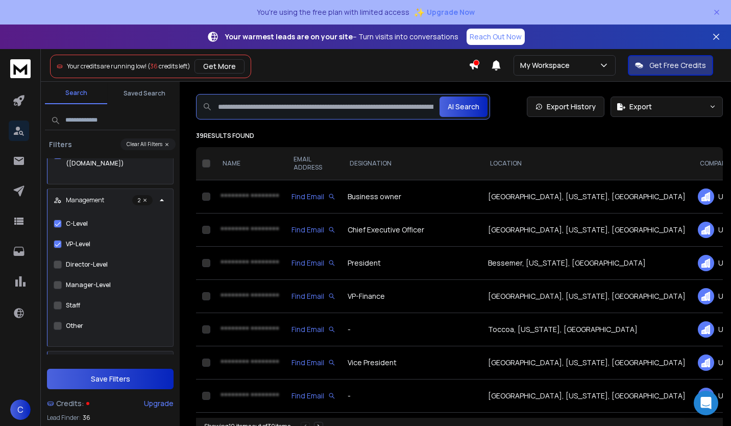
click at [58, 220] on button "C-Level" at bounding box center [58, 224] width 8 height 8
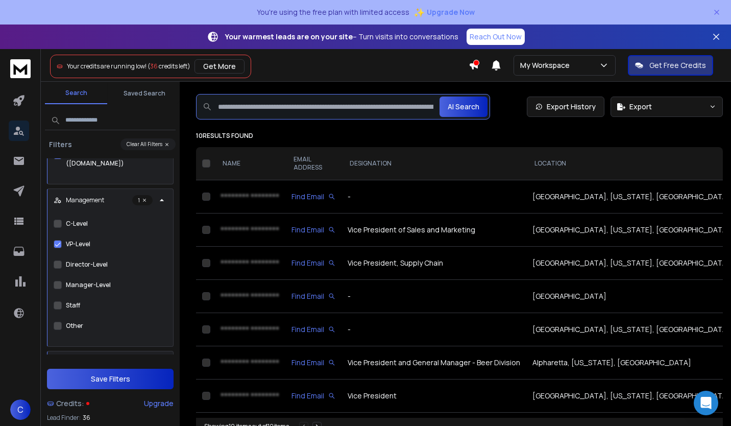
click at [306, 229] on div "Find Email" at bounding box center [314, 230] width 44 height 10
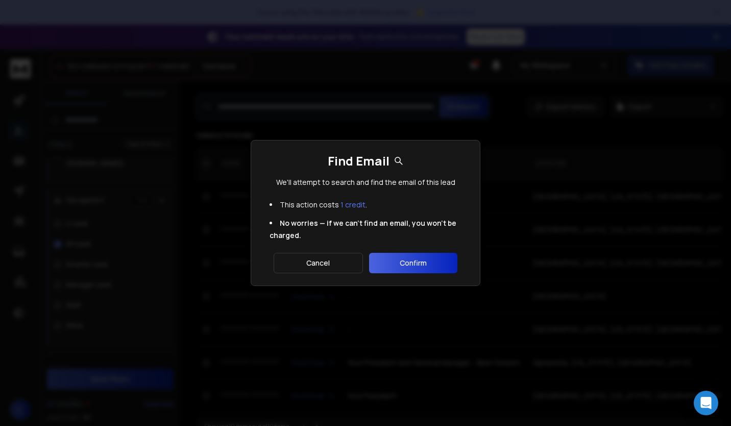
click at [409, 272] on button "Confirm" at bounding box center [413, 263] width 88 height 20
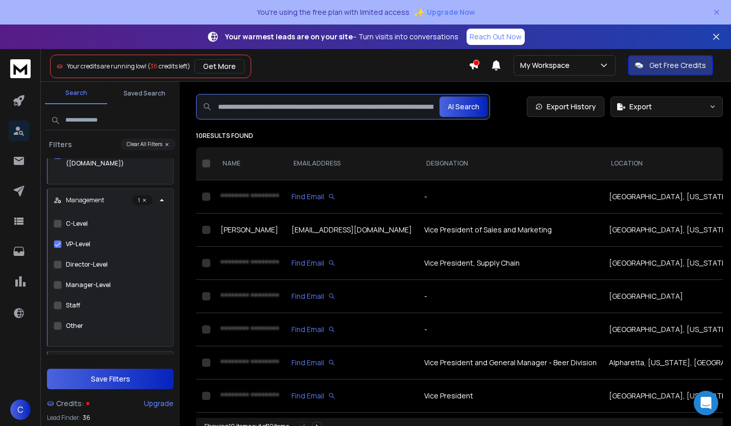
click at [321, 424] on icon at bounding box center [317, 426] width 8 height 8
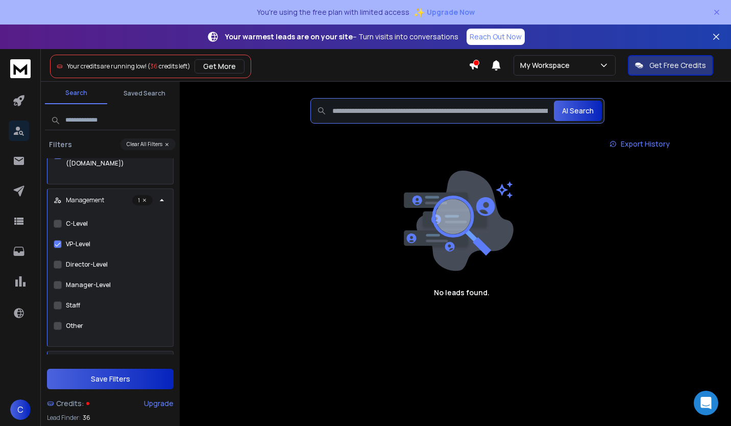
click at [58, 220] on button "C-Level" at bounding box center [58, 224] width 8 height 8
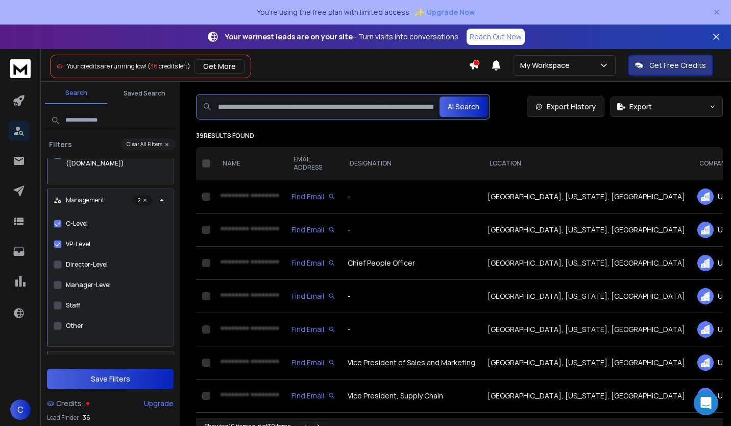
click at [59, 240] on button "VP-Level" at bounding box center [58, 244] width 8 height 8
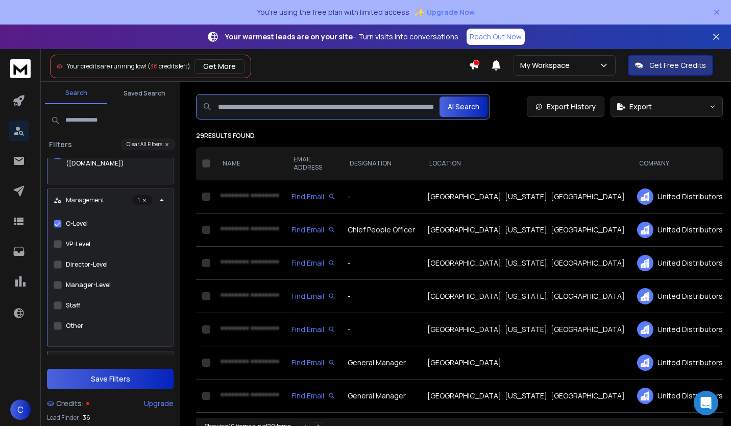
click at [59, 240] on button "VP-Level" at bounding box center [58, 244] width 8 height 8
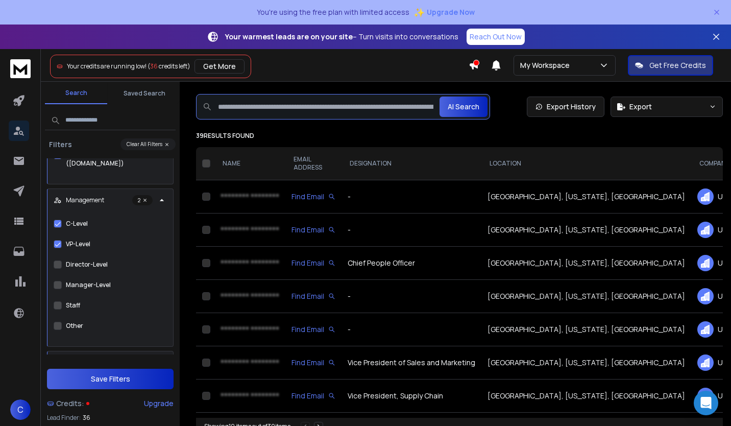
click at [57, 220] on button "C-Level" at bounding box center [58, 224] width 8 height 8
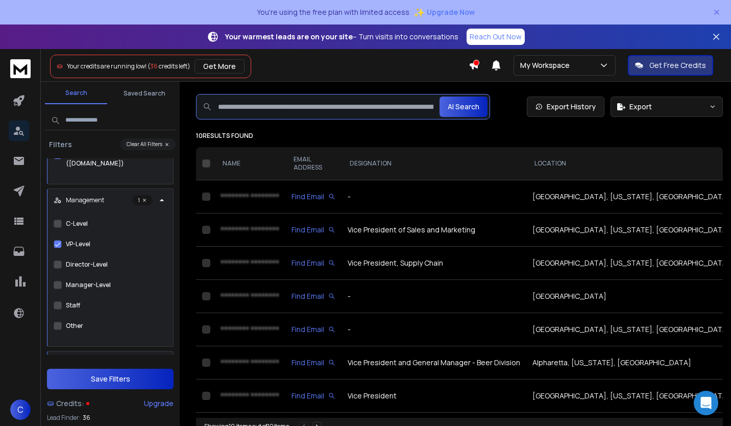
click at [321, 424] on icon at bounding box center [317, 426] width 8 height 8
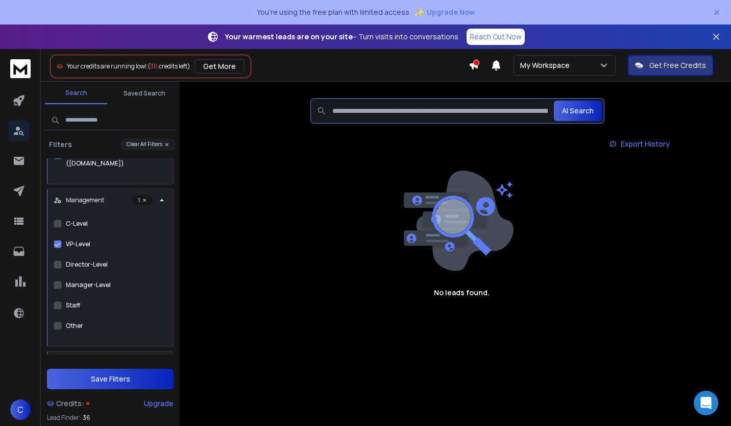
click at [60, 260] on button "Director-Level" at bounding box center [58, 264] width 8 height 8
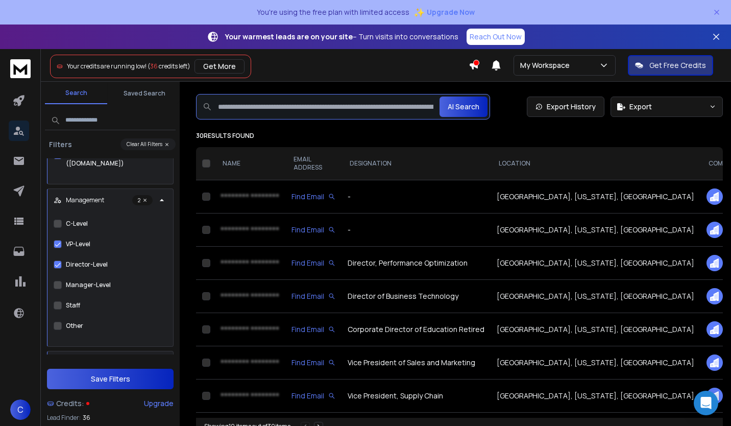
click at [56, 240] on button "VP-Level" at bounding box center [58, 244] width 8 height 8
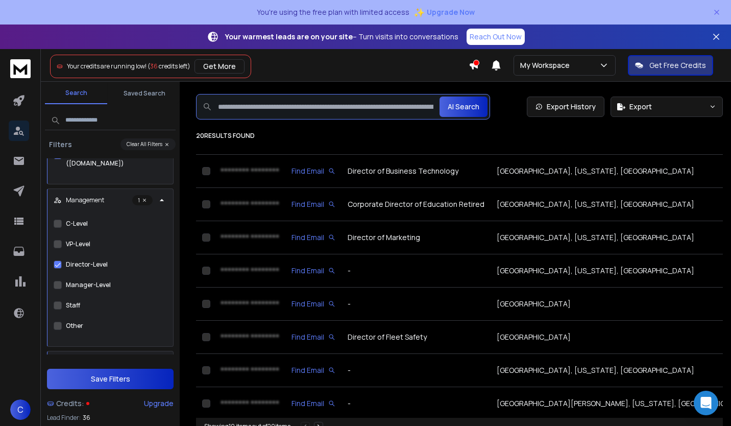
click at [323, 423] on icon at bounding box center [319, 426] width 8 height 8
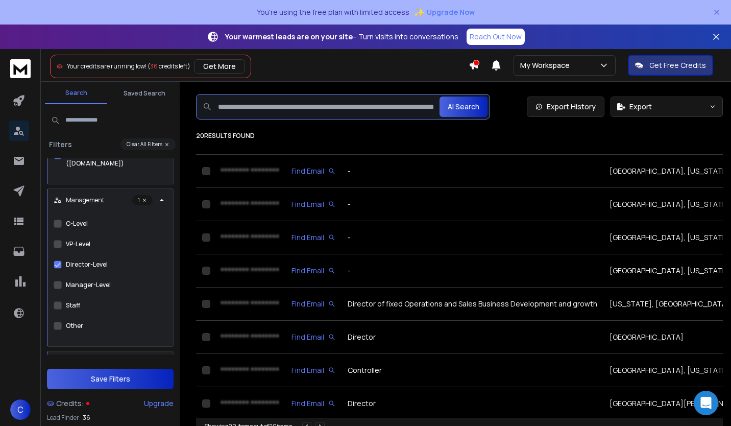
click at [324, 424] on icon at bounding box center [320, 426] width 8 height 8
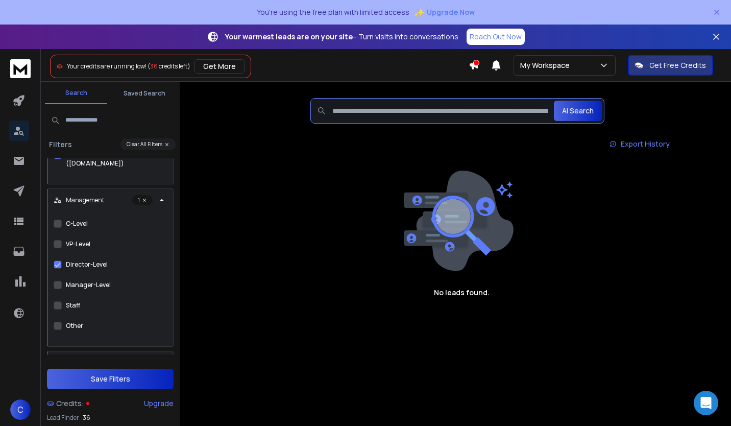
click at [224, 67] on button "Get More" at bounding box center [220, 66] width 50 height 14
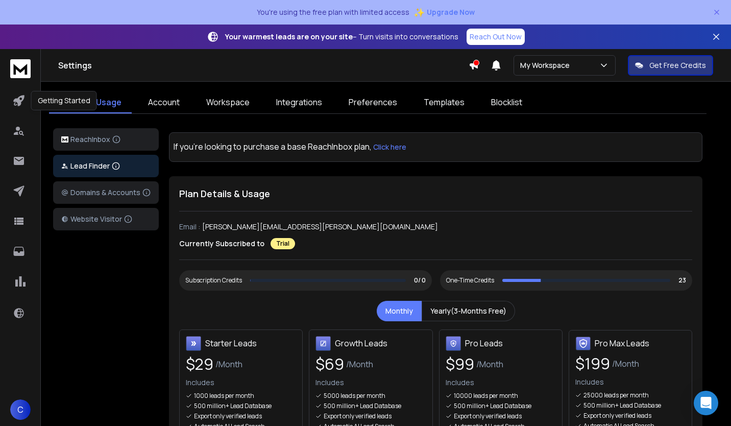
click at [15, 104] on icon at bounding box center [15, 103] width 3 height 3
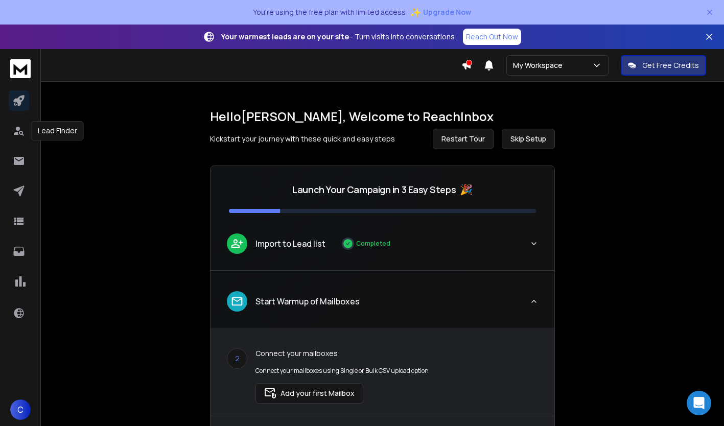
click at [17, 129] on circle at bounding box center [18, 129] width 4 height 4
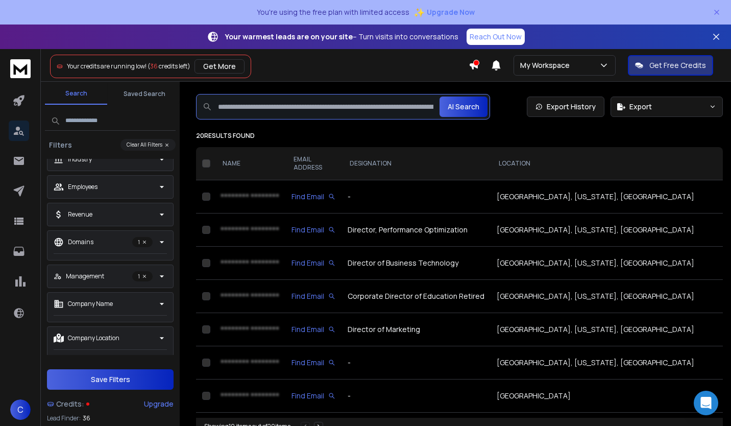
scroll to position [109, 0]
click at [116, 239] on div "Domains 1" at bounding box center [110, 240] width 113 height 10
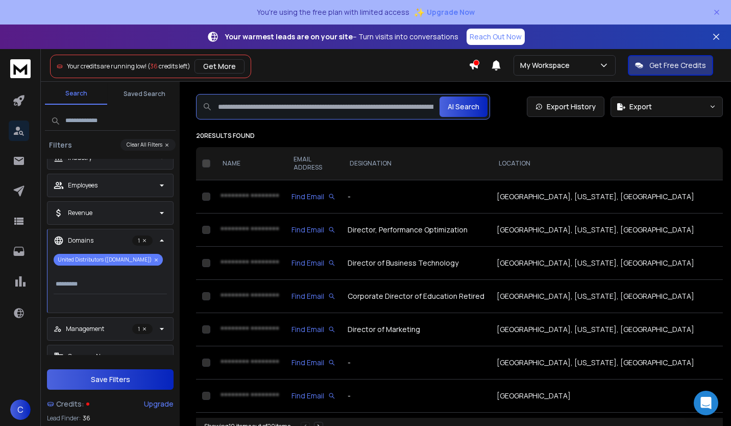
click at [154, 257] on icon at bounding box center [156, 259] width 5 height 5
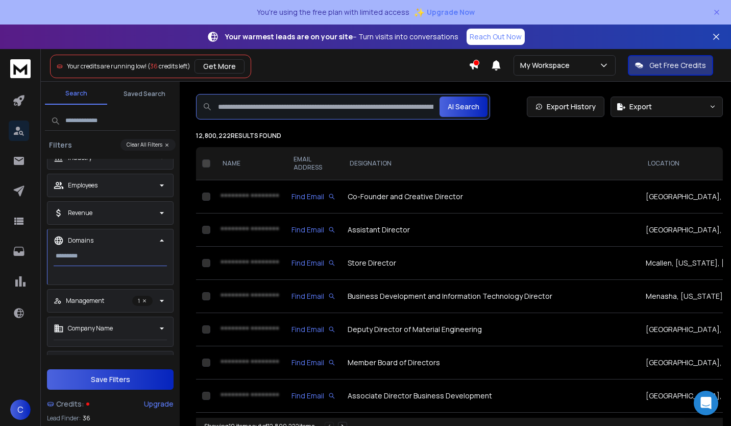
paste input "**********"
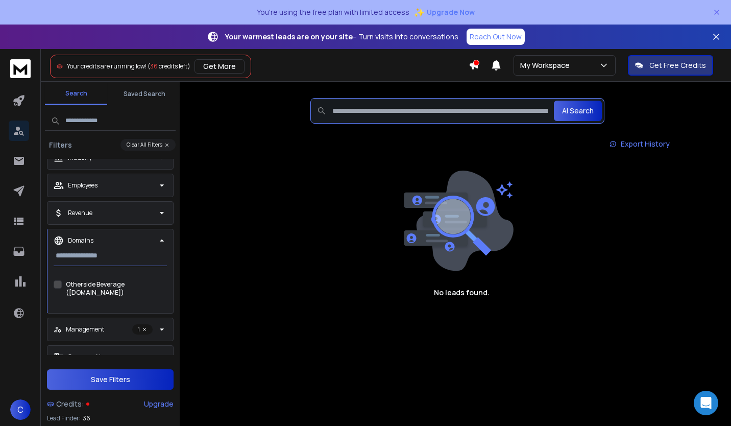
type input "**********"
click at [58, 283] on \(othersidebev\ "Otherside Beverage ([DOMAIN_NAME])" at bounding box center [58, 284] width 8 height 8
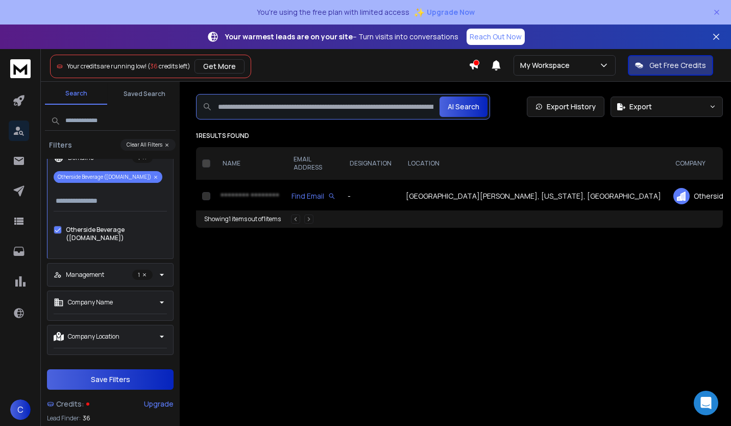
scroll to position [199, 0]
click at [96, 281] on div "Management 1" at bounding box center [110, 274] width 127 height 23
click at [91, 272] on p "Management" at bounding box center [85, 275] width 38 height 8
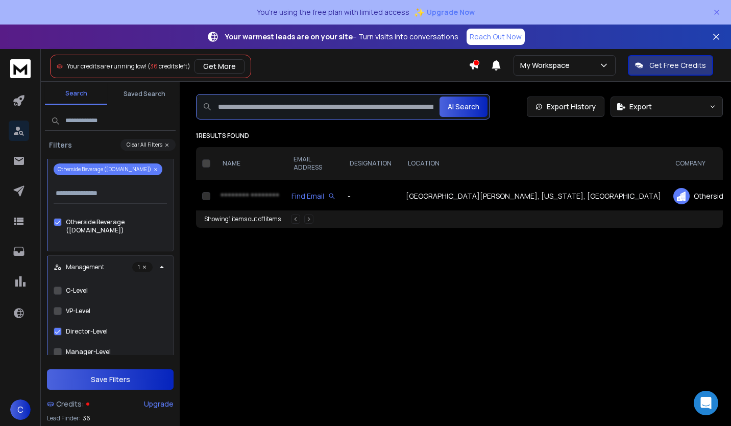
click at [55, 295] on button "C-Level" at bounding box center [58, 290] width 8 height 8
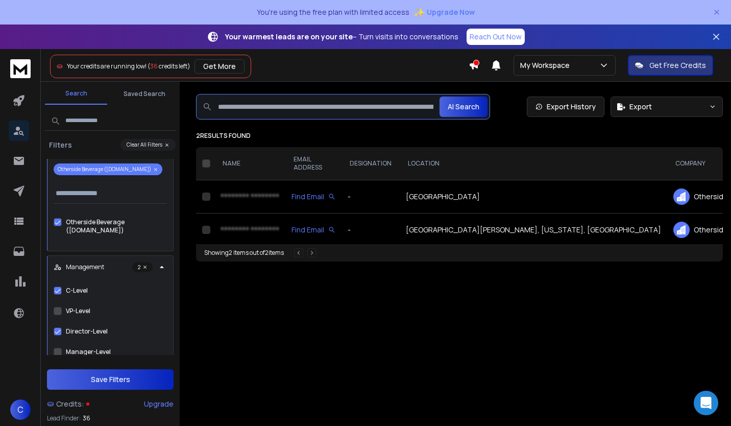
click at [57, 336] on button "Director-Level" at bounding box center [58, 331] width 8 height 8
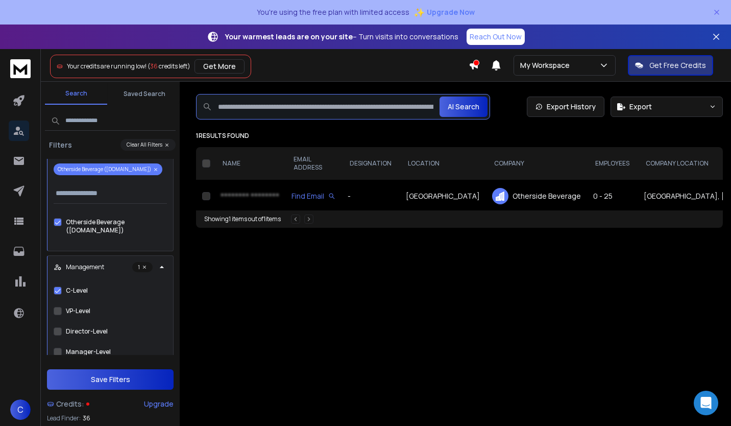
click at [59, 315] on button "VP-Level" at bounding box center [58, 311] width 8 height 8
click at [295, 200] on div "Find Email" at bounding box center [314, 196] width 44 height 10
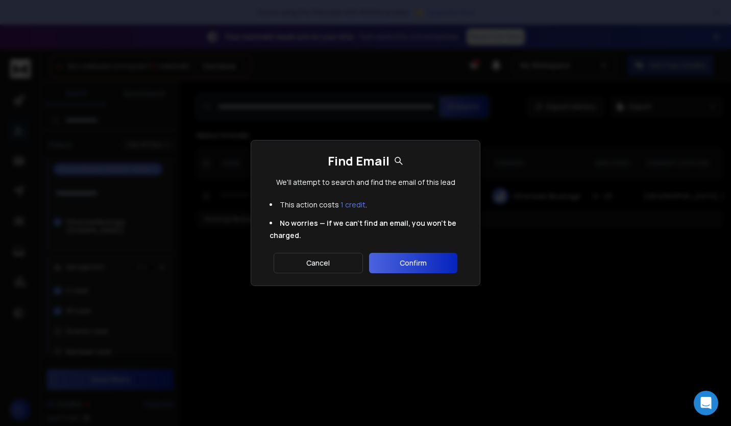
click at [409, 258] on button "Confirm" at bounding box center [413, 263] width 88 height 20
